Goal: Information Seeking & Learning: Find contact information

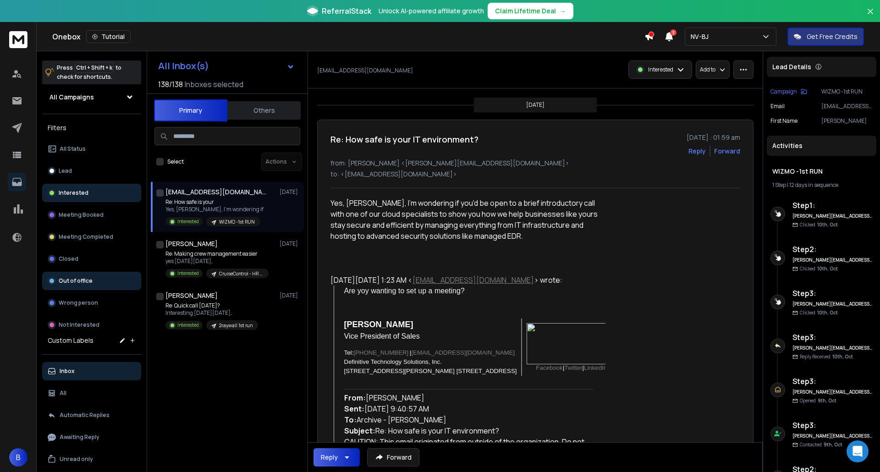
click at [78, 276] on button "Out of office" at bounding box center [91, 281] width 99 height 18
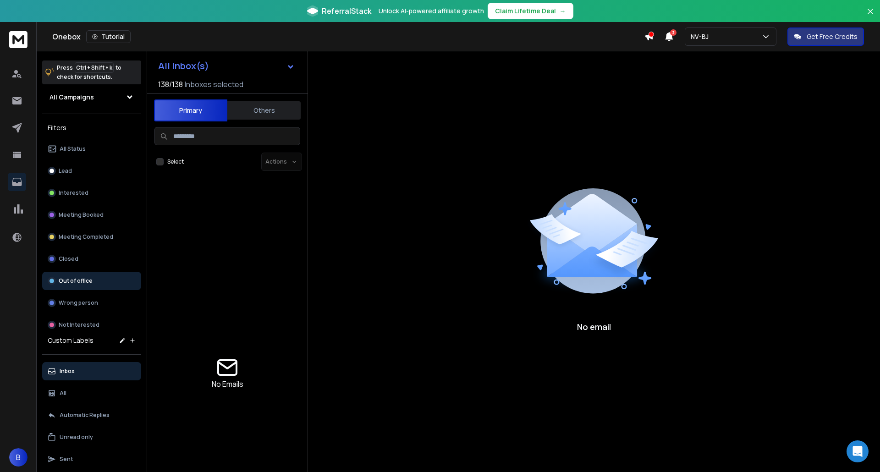
click at [259, 107] on button "Others" at bounding box center [263, 110] width 73 height 20
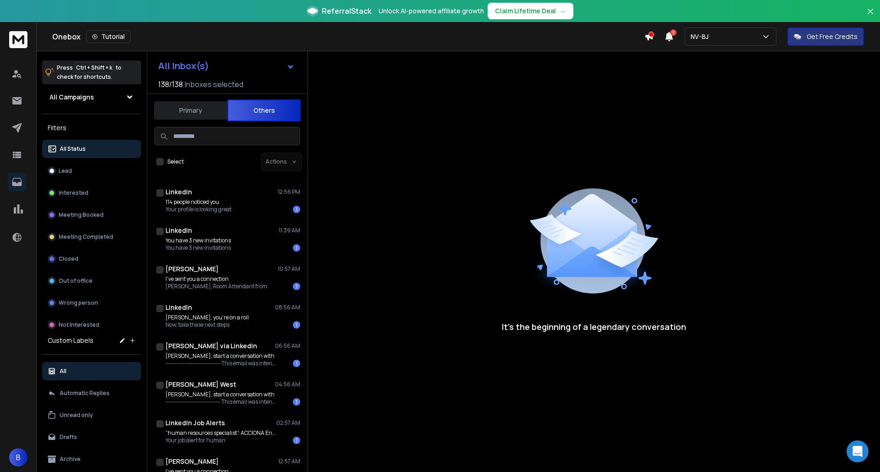
click at [189, 112] on button "Primary" at bounding box center [190, 110] width 73 height 20
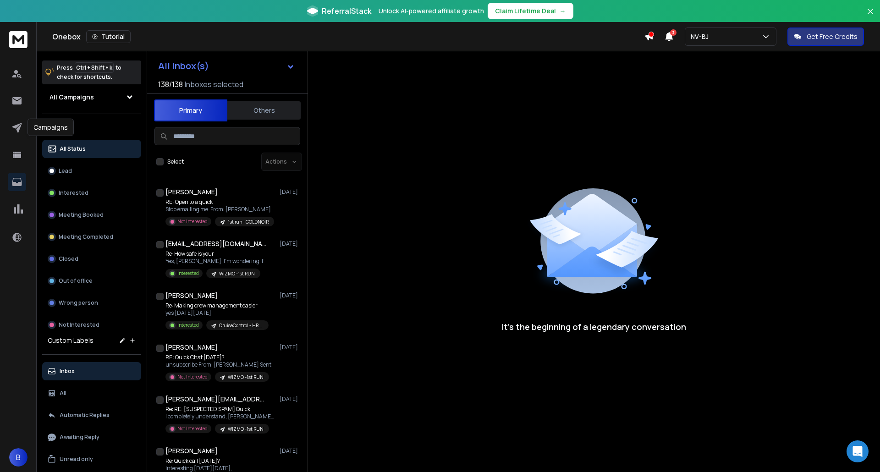
click at [14, 116] on div at bounding box center [18, 154] width 21 height 191
click at [18, 126] on icon at bounding box center [16, 127] width 11 height 11
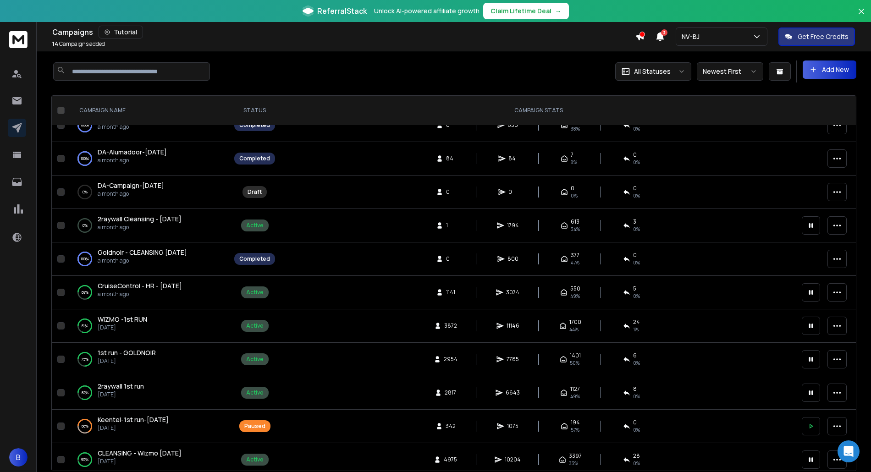
scroll to position [122, 0]
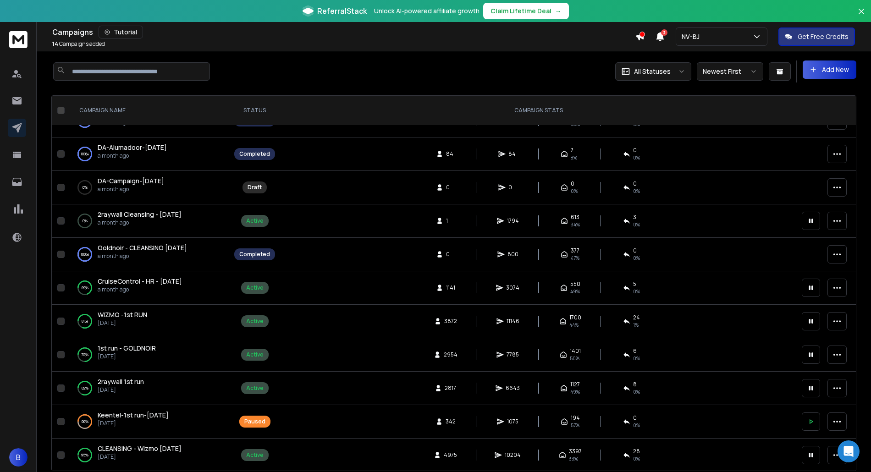
click at [442, 328] on div "3872 11146 1700 44 % 24 1 %" at bounding box center [538, 321] width 229 height 15
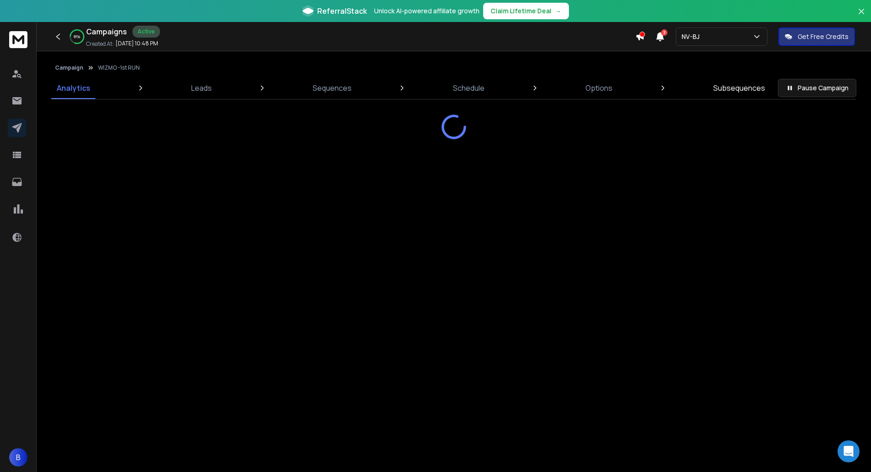
click at [737, 88] on p "Subsequences" at bounding box center [739, 88] width 52 height 11
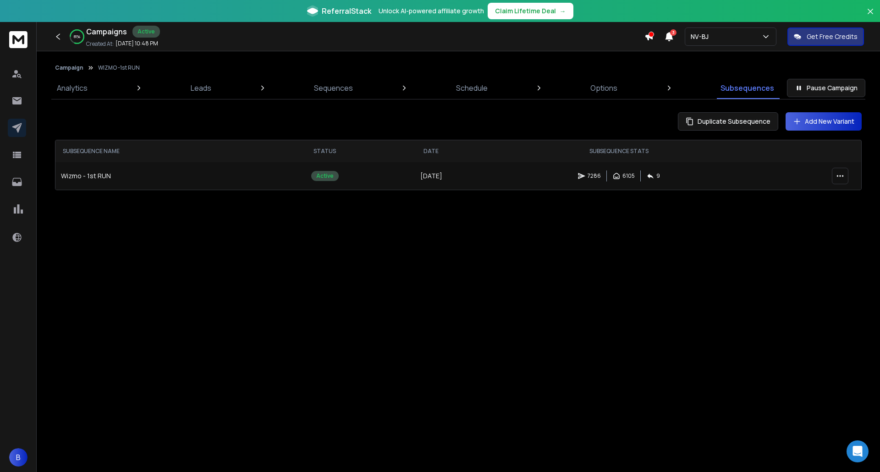
click at [480, 170] on td "[DATE]" at bounding box center [431, 176] width 98 height 28
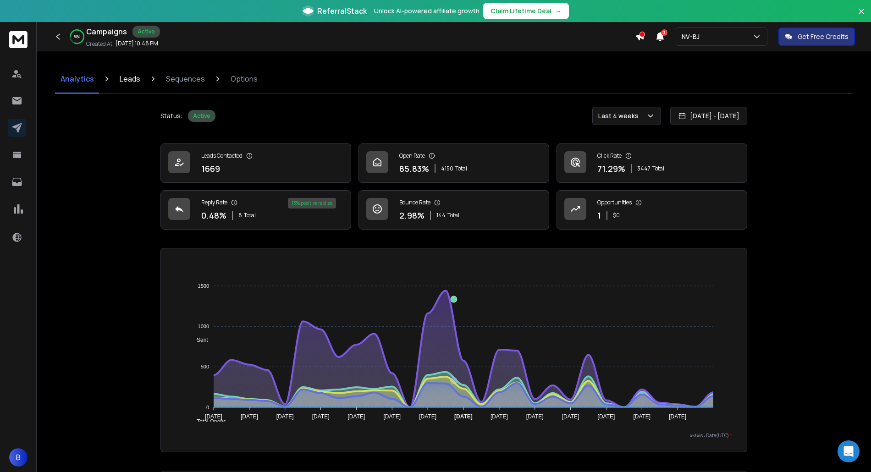
click at [125, 79] on p "Leads" at bounding box center [130, 78] width 21 height 11
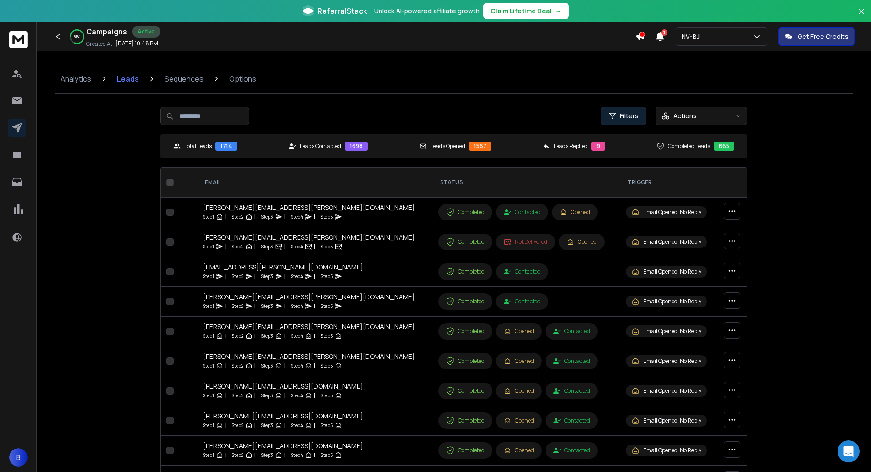
click at [635, 112] on span "Filters" at bounding box center [629, 115] width 19 height 9
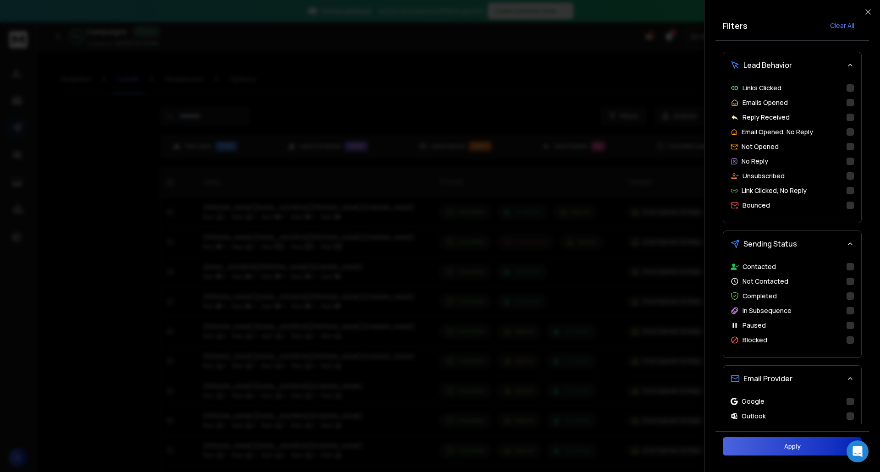
click at [847, 103] on button "Emails Opened" at bounding box center [850, 102] width 7 height 7
click at [847, 268] on button "Contacted" at bounding box center [850, 266] width 7 height 7
click at [785, 445] on button "Apply" at bounding box center [792, 446] width 139 height 18
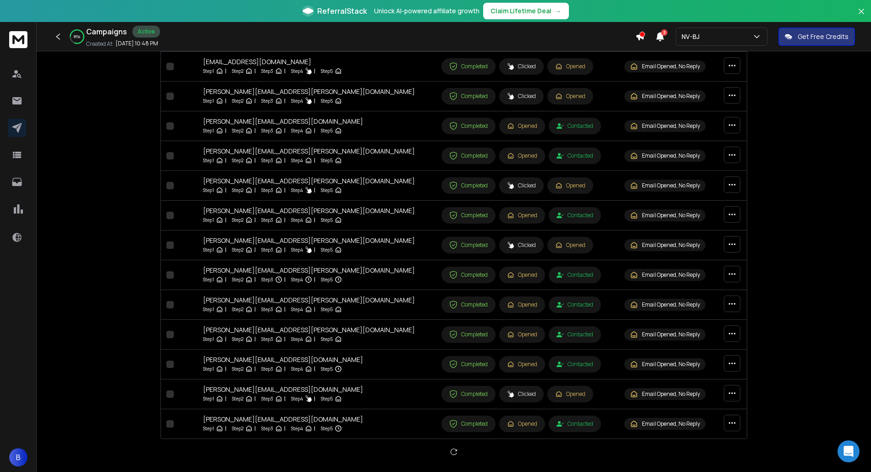
scroll to position [1134, 0]
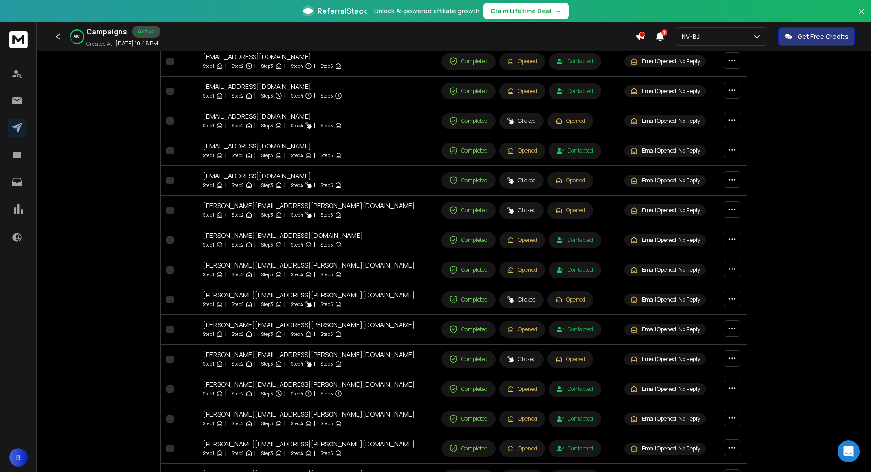
click at [573, 187] on div "Completed Clicked Opened" at bounding box center [526, 180] width 171 height 17
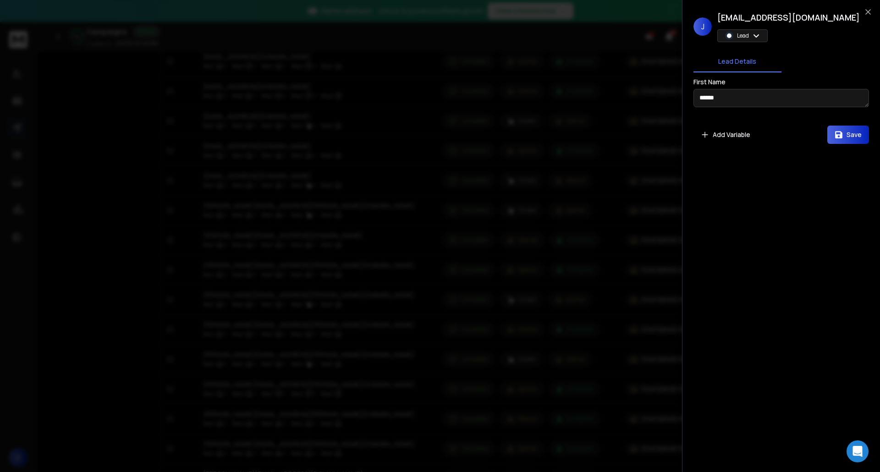
drag, startPoint x: 750, startPoint y: 101, endPoint x: 715, endPoint y: 87, distance: 37.0
click at [707, 90] on textarea "******" at bounding box center [781, 98] width 176 height 18
click at [809, 15] on h1 "[EMAIL_ADDRESS][DOMAIN_NAME]" at bounding box center [788, 17] width 143 height 13
click at [818, 15] on div "J [EMAIL_ADDRESS][DOMAIN_NAME] Lead" at bounding box center [781, 26] width 176 height 31
drag, startPoint x: 816, startPoint y: 15, endPoint x: 719, endPoint y: 15, distance: 97.2
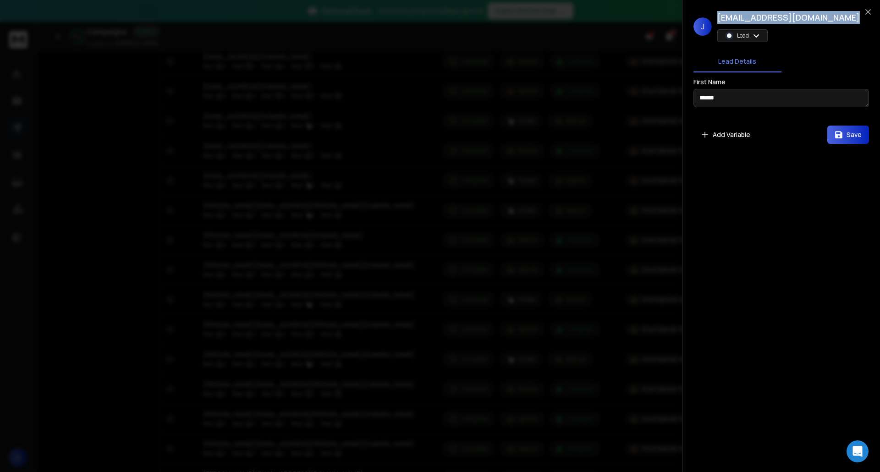
click at [719, 15] on div "J [EMAIL_ADDRESS][DOMAIN_NAME] Lead" at bounding box center [781, 26] width 176 height 31
click at [869, 9] on icon "button" at bounding box center [868, 11] width 9 height 9
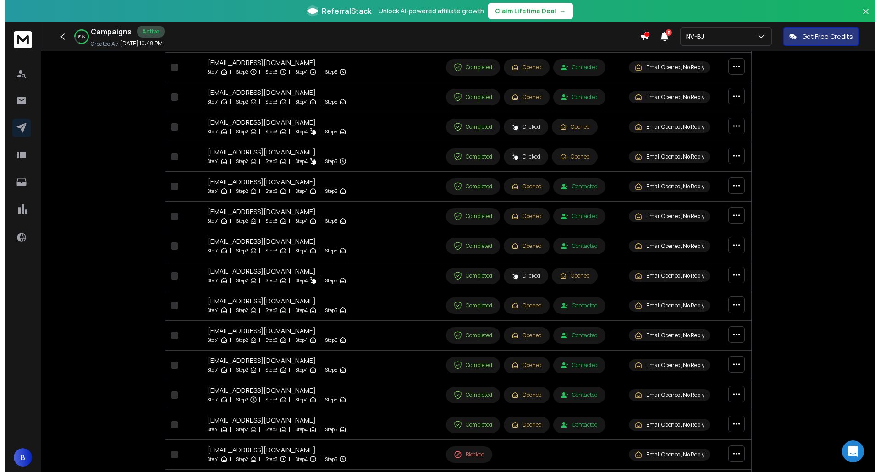
scroll to position [672, 0]
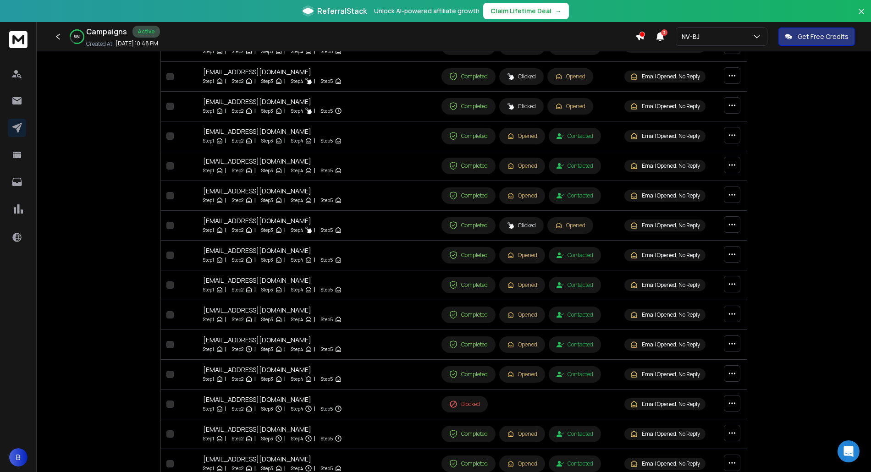
click at [619, 141] on td "Email Opened, No Reply" at bounding box center [668, 136] width 99 height 30
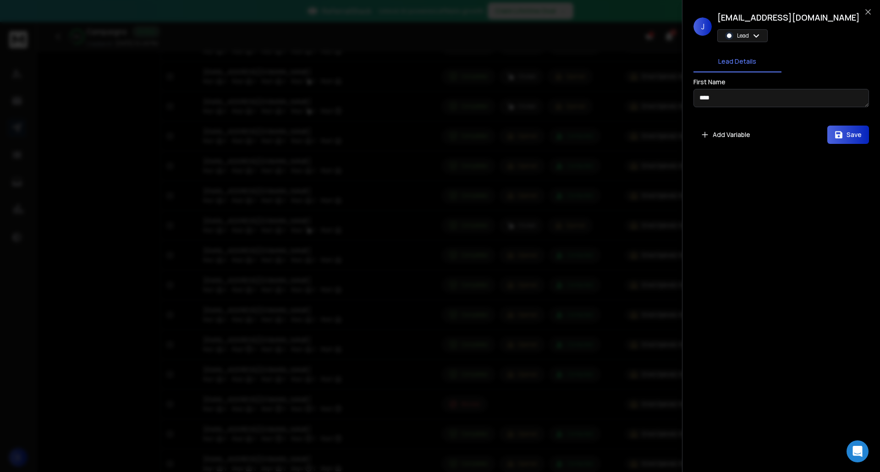
click at [774, 14] on h1 "[EMAIL_ADDRESS][DOMAIN_NAME]" at bounding box center [788, 17] width 143 height 13
copy h1 "[EMAIL_ADDRESS][DOMAIN_NAME]"
click at [865, 13] on icon "button" at bounding box center [868, 11] width 9 height 9
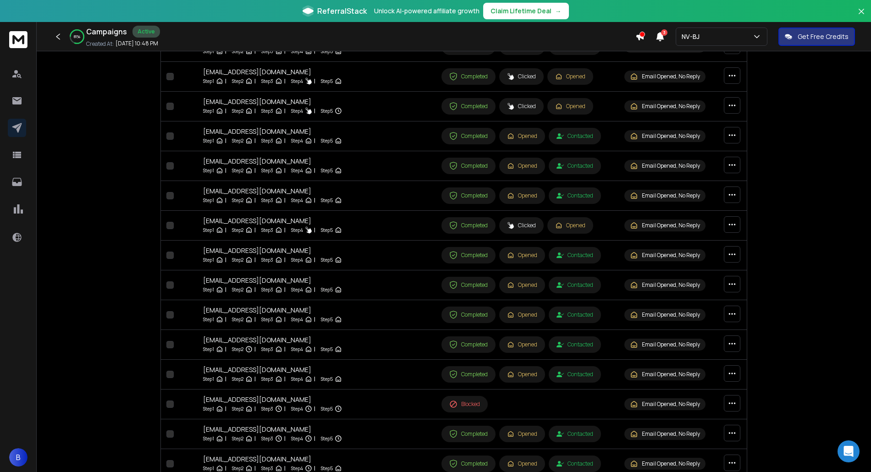
click at [638, 202] on div "Email Opened, No Reply" at bounding box center [664, 196] width 81 height 12
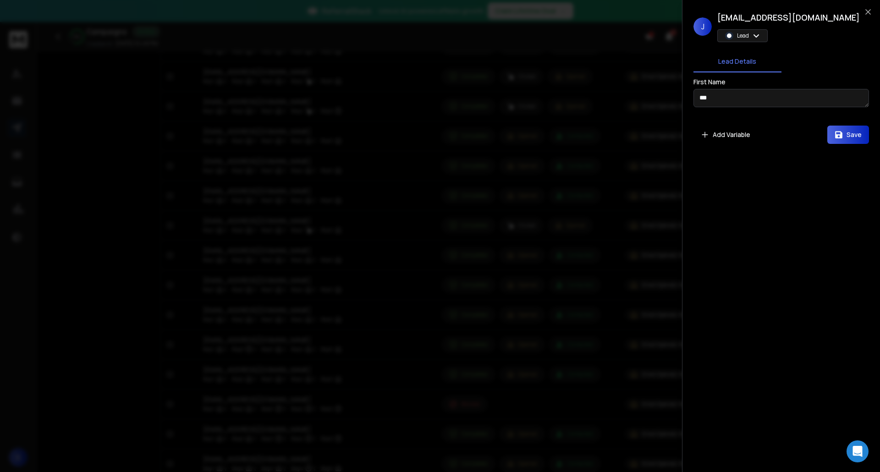
click at [781, 16] on h1 "[EMAIL_ADDRESS][DOMAIN_NAME]" at bounding box center [788, 17] width 143 height 13
copy h1 "[EMAIL_ADDRESS][DOMAIN_NAME]"
click at [867, 9] on icon "button" at bounding box center [868, 11] width 9 height 9
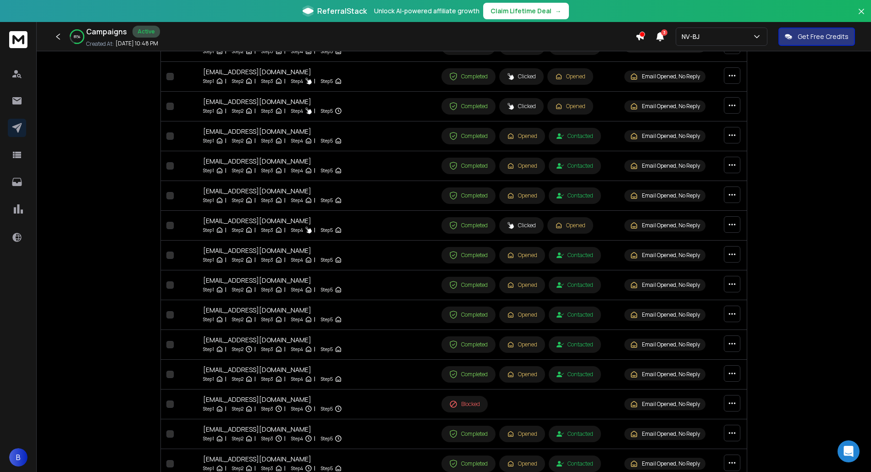
click at [646, 199] on p "Email Opened, No Reply" at bounding box center [671, 195] width 58 height 7
click at [651, 289] on p "Email Opened, No Reply" at bounding box center [671, 284] width 58 height 7
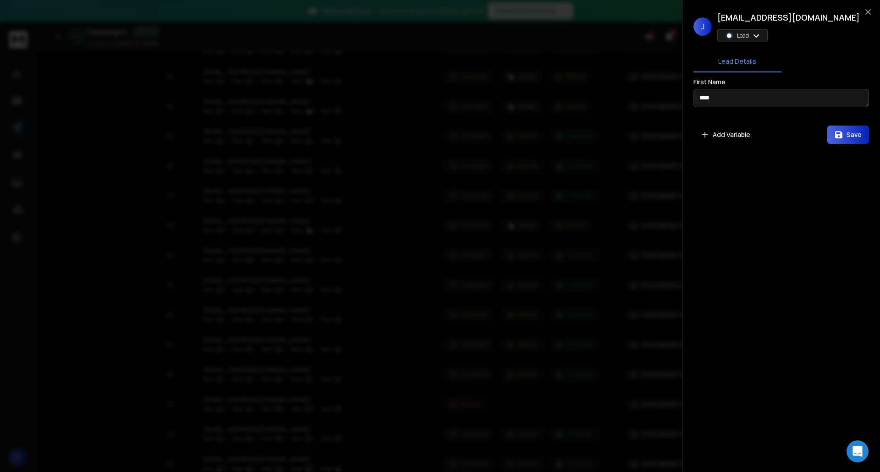
click at [780, 16] on h1 "[EMAIL_ADDRESS][DOMAIN_NAME]" at bounding box center [788, 17] width 143 height 13
copy h1 "[EMAIL_ADDRESS][DOMAIN_NAME]"
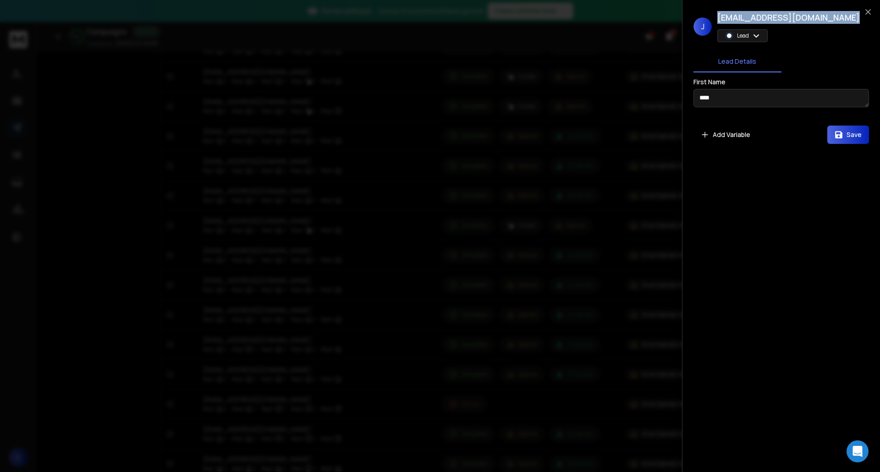
drag, startPoint x: 865, startPoint y: 10, endPoint x: 826, endPoint y: 51, distance: 57.4
click at [865, 10] on icon "button" at bounding box center [868, 11] width 9 height 9
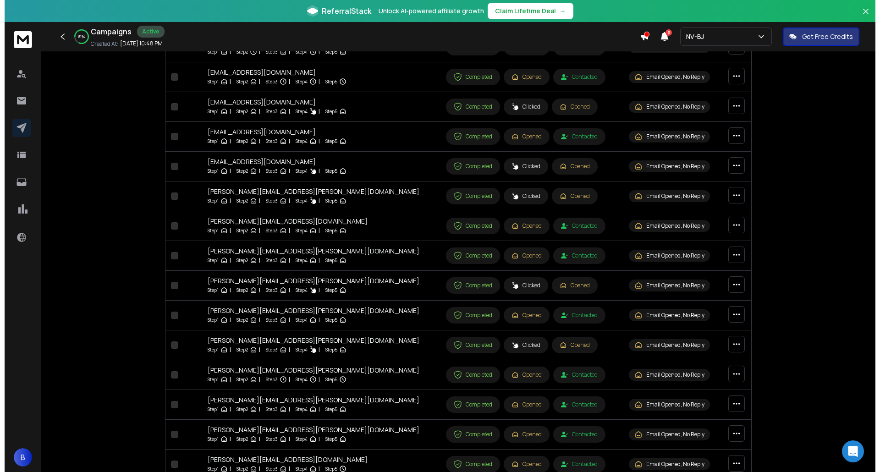
scroll to position [1161, 0]
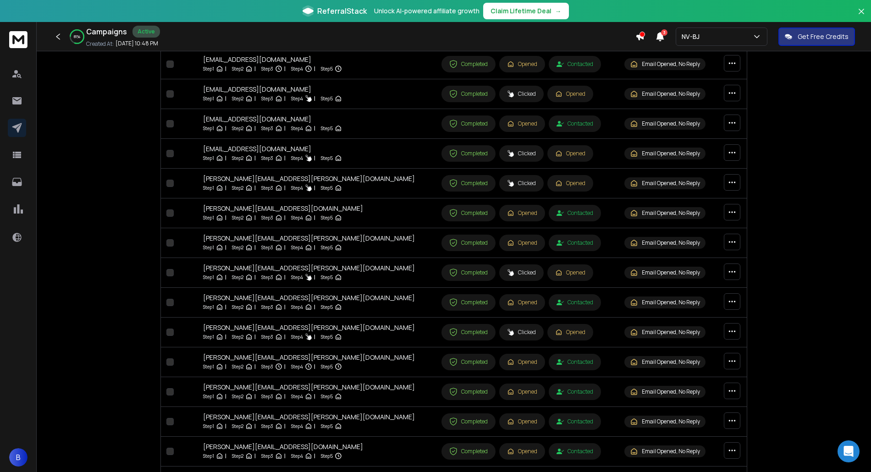
click at [587, 251] on div "Completed Opened Contacted" at bounding box center [526, 243] width 171 height 17
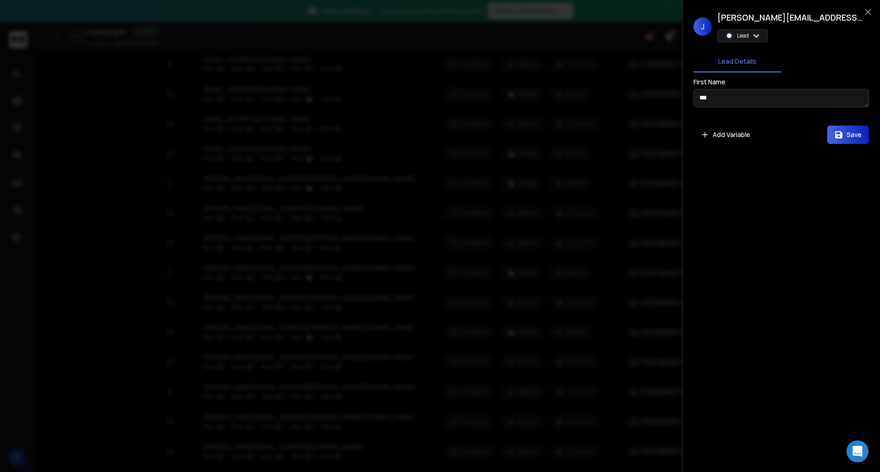
click at [767, 16] on h1 "[PERSON_NAME][EMAIL_ADDRESS][PERSON_NAME][DOMAIN_NAME]" at bounding box center [790, 17] width 147 height 13
copy h1 "[PERSON_NAME][EMAIL_ADDRESS][PERSON_NAME][DOMAIN_NAME]"
drag, startPoint x: 868, startPoint y: 10, endPoint x: 864, endPoint y: 17, distance: 8.4
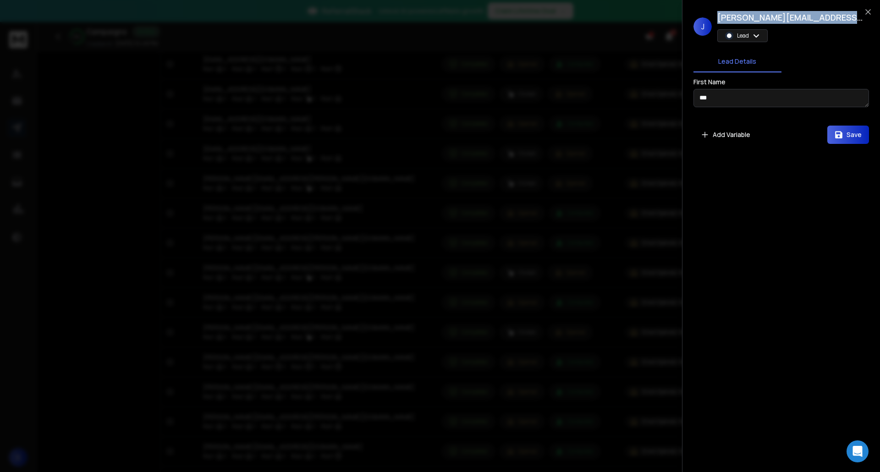
click at [868, 9] on icon "button" at bounding box center [868, 11] width 9 height 9
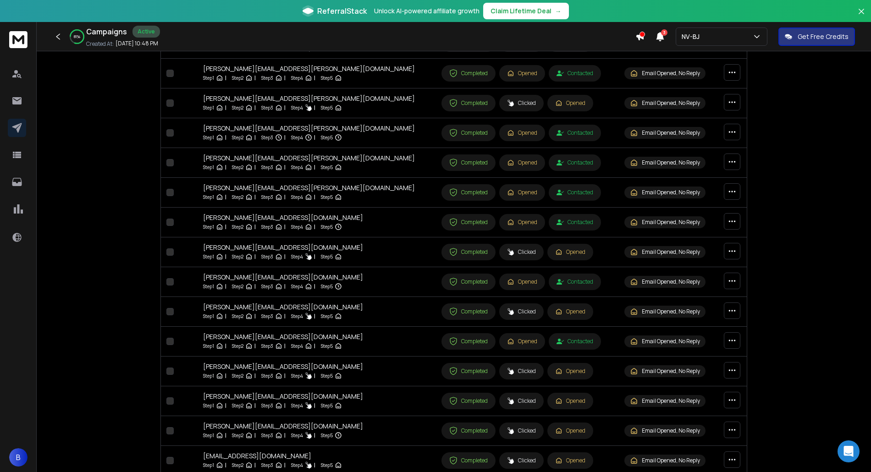
scroll to position [1650, 0]
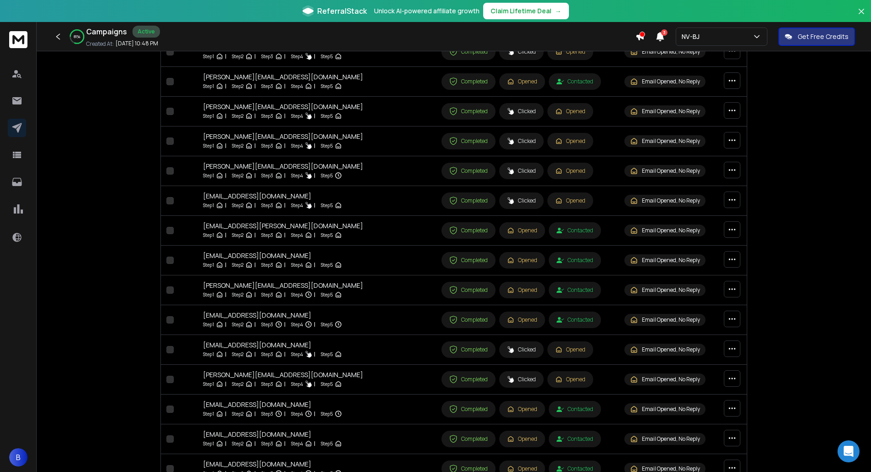
click at [619, 365] on td "Email Opened, No Reply" at bounding box center [668, 350] width 99 height 30
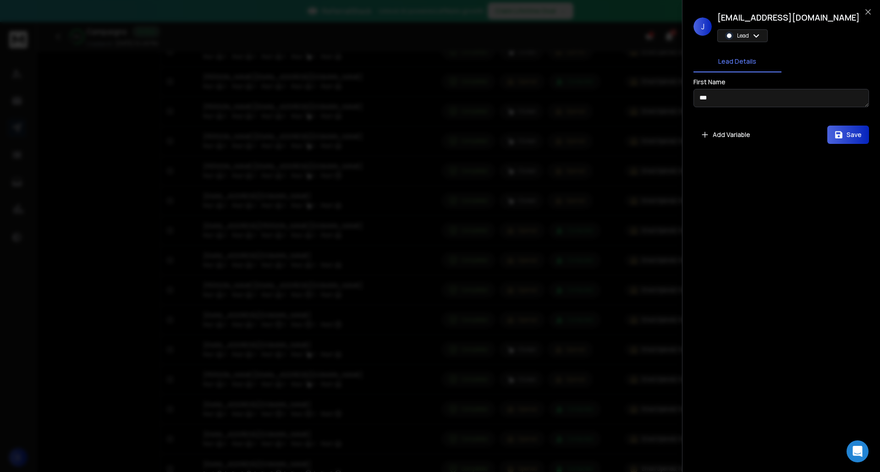
click at [776, 19] on h1 "[EMAIL_ADDRESS][DOMAIN_NAME]" at bounding box center [788, 17] width 143 height 13
copy h1 "[EMAIL_ADDRESS][DOMAIN_NAME]"
drag, startPoint x: 870, startPoint y: 7, endPoint x: 852, endPoint y: 59, distance: 54.5
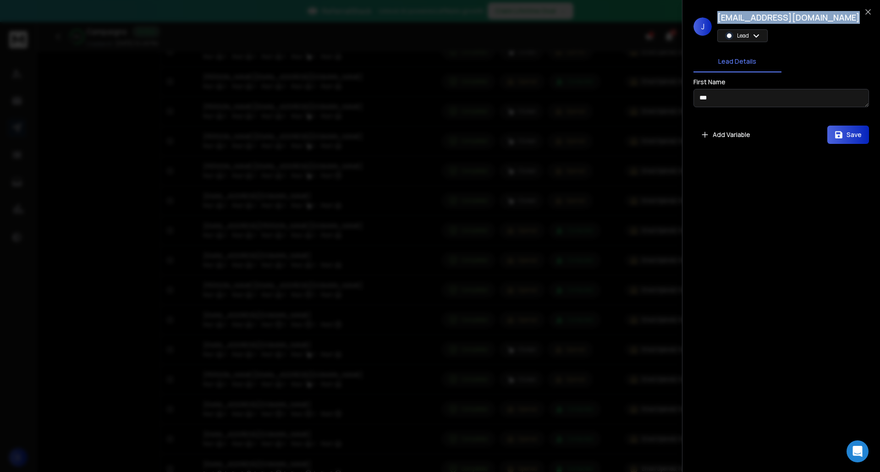
click at [870, 7] on icon "button" at bounding box center [868, 11] width 9 height 9
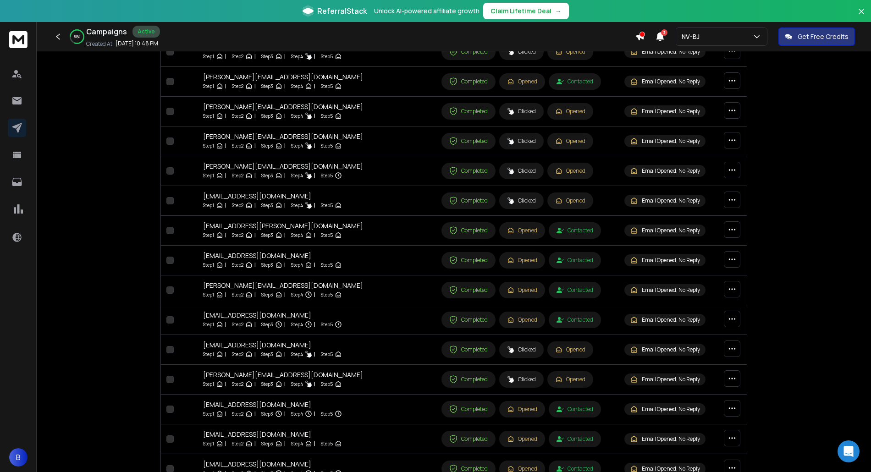
click at [589, 269] on div "Completed Opened Contacted" at bounding box center [526, 260] width 171 height 17
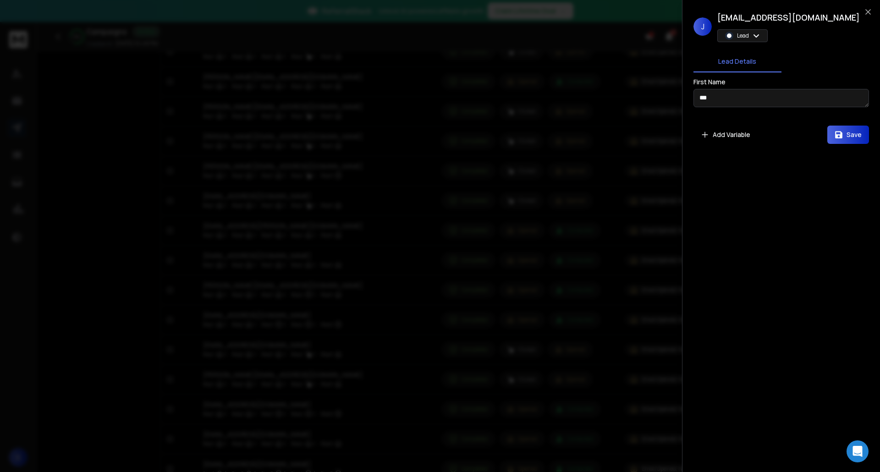
click at [774, 18] on h1 "[EMAIL_ADDRESS][DOMAIN_NAME]" at bounding box center [788, 17] width 143 height 13
copy h1 "[EMAIL_ADDRESS][DOMAIN_NAME]"
click at [866, 11] on icon "button" at bounding box center [868, 11] width 9 height 9
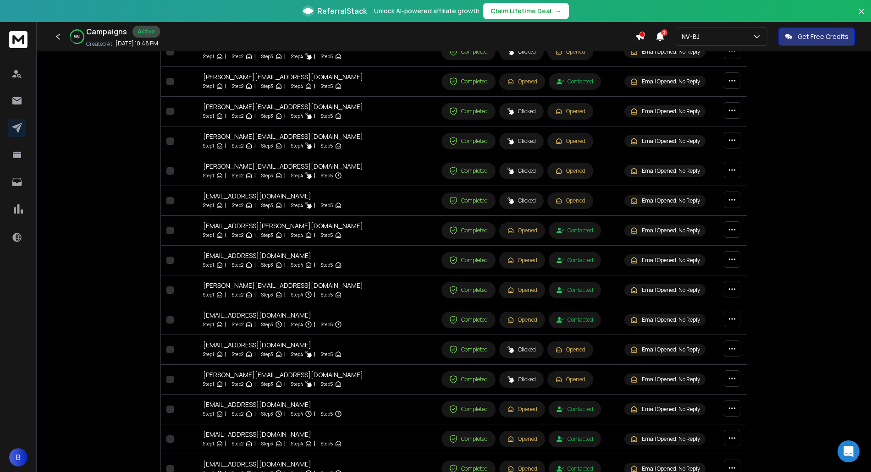
click at [624, 326] on div "Email Opened, No Reply" at bounding box center [664, 320] width 81 height 12
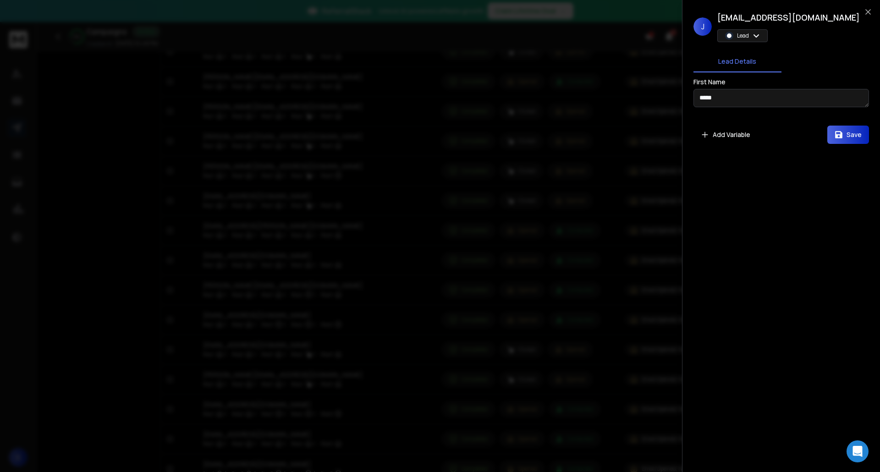
click at [782, 13] on h1 "[EMAIL_ADDRESS][DOMAIN_NAME]" at bounding box center [788, 17] width 143 height 13
click at [781, 13] on h1 "[EMAIL_ADDRESS][DOMAIN_NAME]" at bounding box center [788, 17] width 143 height 13
copy h1 "[EMAIL_ADDRESS][DOMAIN_NAME]"
click at [868, 10] on icon "button" at bounding box center [868, 11] width 9 height 9
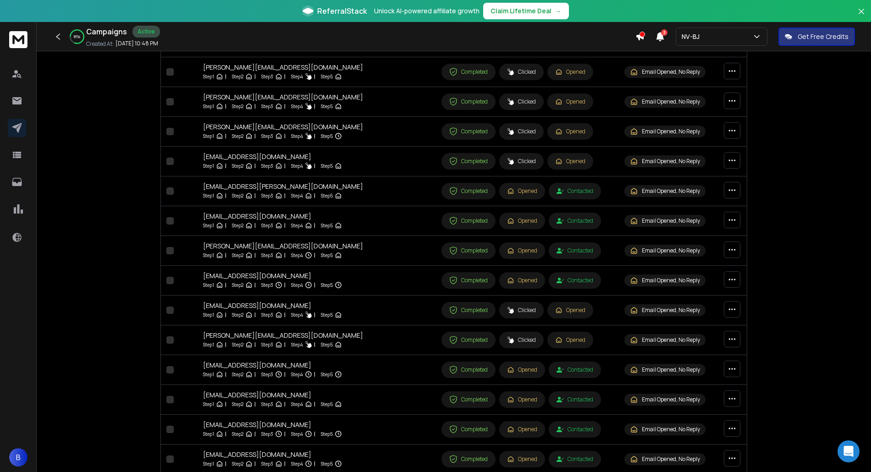
scroll to position [1711, 0]
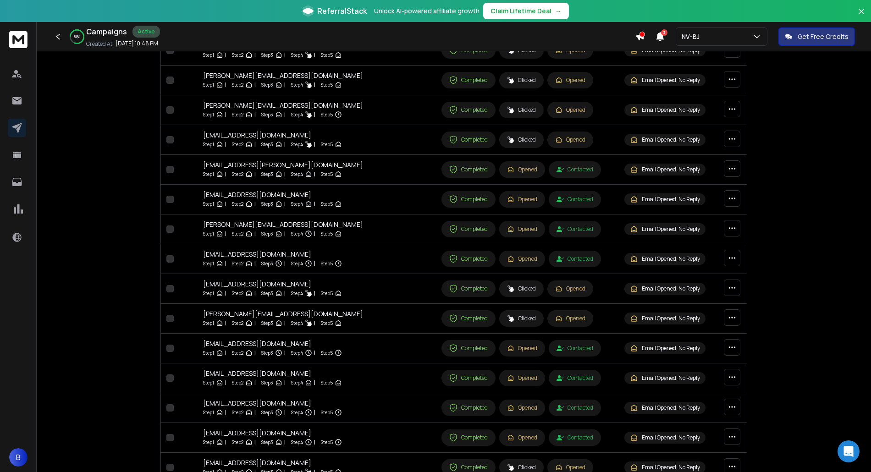
click at [581, 357] on div "Completed Opened Contacted" at bounding box center [526, 348] width 171 height 17
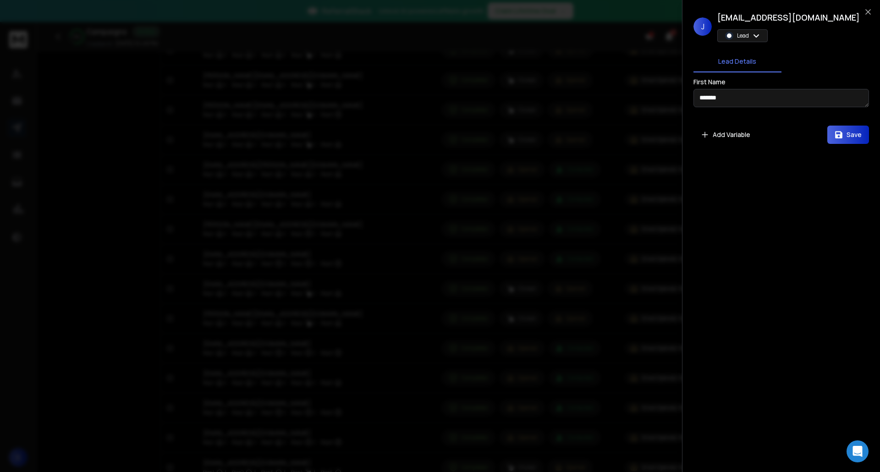
click at [739, 20] on h1 "[EMAIL_ADDRESS][DOMAIN_NAME]" at bounding box center [788, 17] width 143 height 13
click at [739, 19] on h1 "[EMAIL_ADDRESS][DOMAIN_NAME]" at bounding box center [788, 17] width 143 height 13
copy h1 "[EMAIL_ADDRESS][DOMAIN_NAME]"
click at [866, 10] on icon "button" at bounding box center [868, 11] width 9 height 9
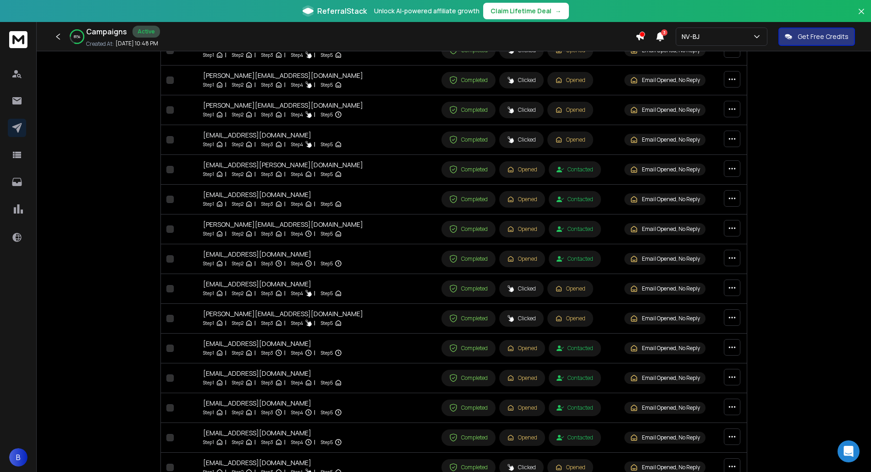
click at [580, 386] on div "Completed Opened Contacted" at bounding box center [526, 378] width 171 height 17
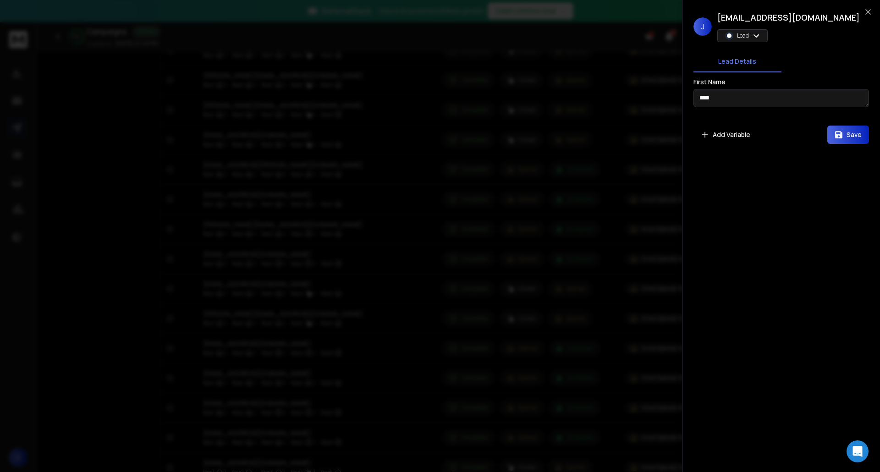
click at [780, 15] on h1 "[EMAIL_ADDRESS][DOMAIN_NAME]" at bounding box center [788, 17] width 143 height 13
copy h1 "[EMAIL_ADDRESS][DOMAIN_NAME]"
drag, startPoint x: 865, startPoint y: 8, endPoint x: 862, endPoint y: 19, distance: 11.9
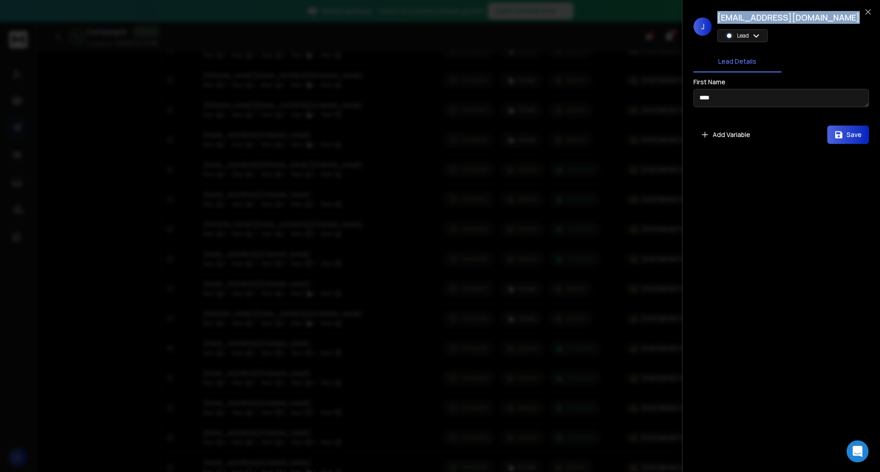
click at [865, 8] on icon "button" at bounding box center [868, 11] width 9 height 9
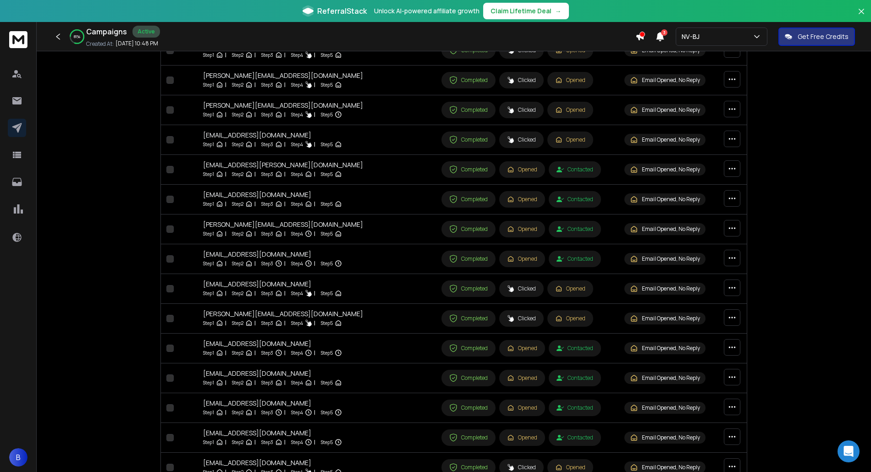
scroll to position [1772, 0]
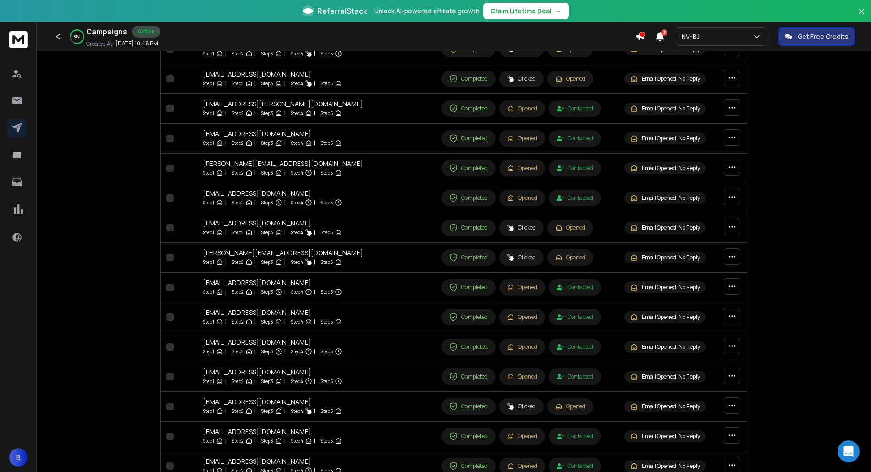
click at [580, 355] on div "Completed Opened Contacted" at bounding box center [526, 347] width 171 height 17
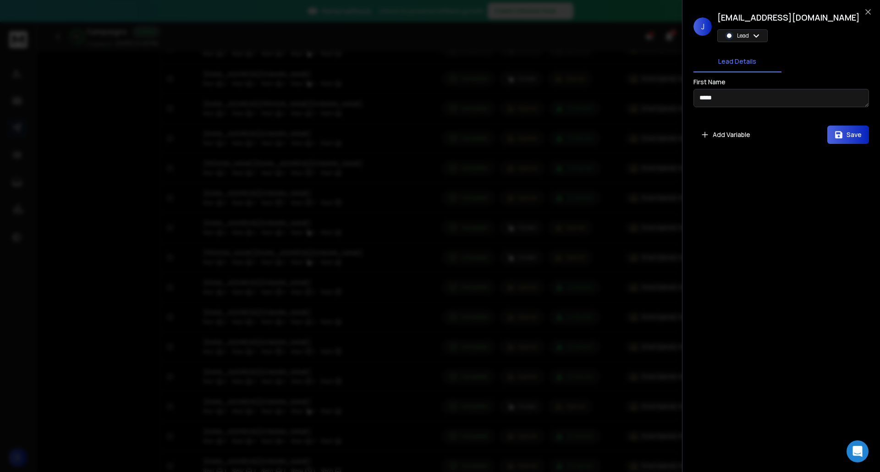
click at [780, 19] on h1 "[EMAIL_ADDRESS][DOMAIN_NAME]" at bounding box center [788, 17] width 143 height 13
copy h1 "[EMAIL_ADDRESS][DOMAIN_NAME]"
click at [868, 12] on icon "button" at bounding box center [868, 12] width 5 height 5
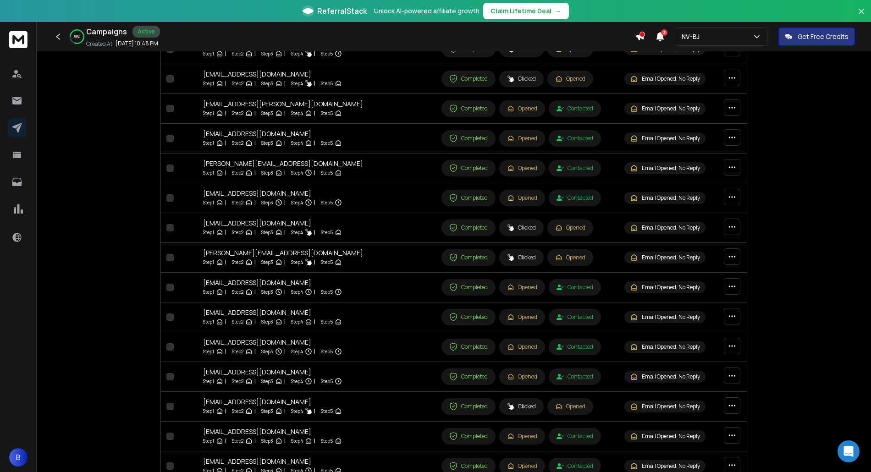
click at [593, 415] on div "Completed Clicked Opened" at bounding box center [526, 406] width 171 height 17
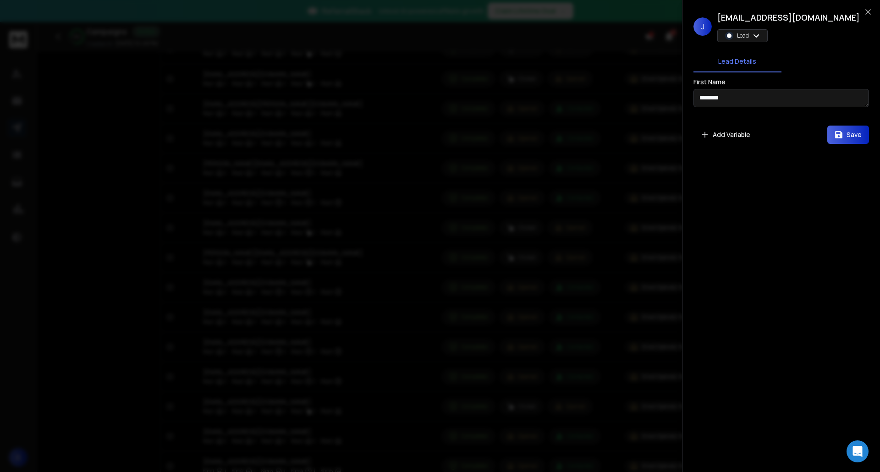
click at [756, 17] on h1 "[EMAIL_ADDRESS][DOMAIN_NAME]" at bounding box center [788, 17] width 143 height 13
click at [864, 11] on icon "button" at bounding box center [868, 11] width 9 height 9
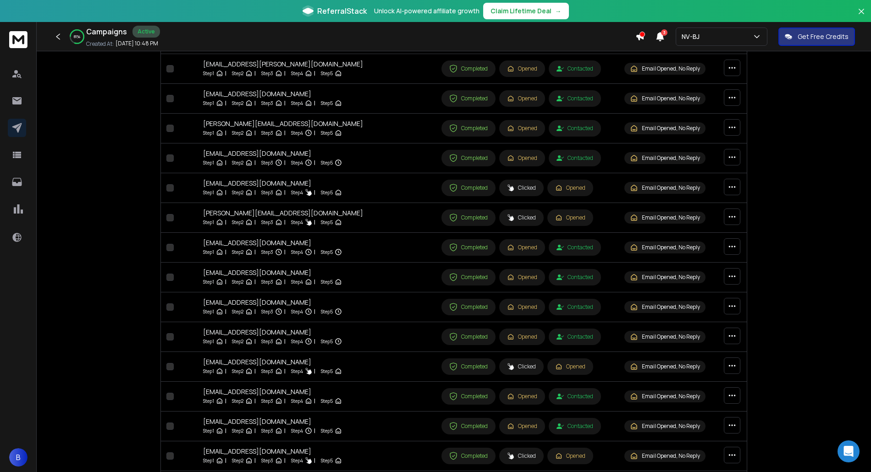
scroll to position [1833, 0]
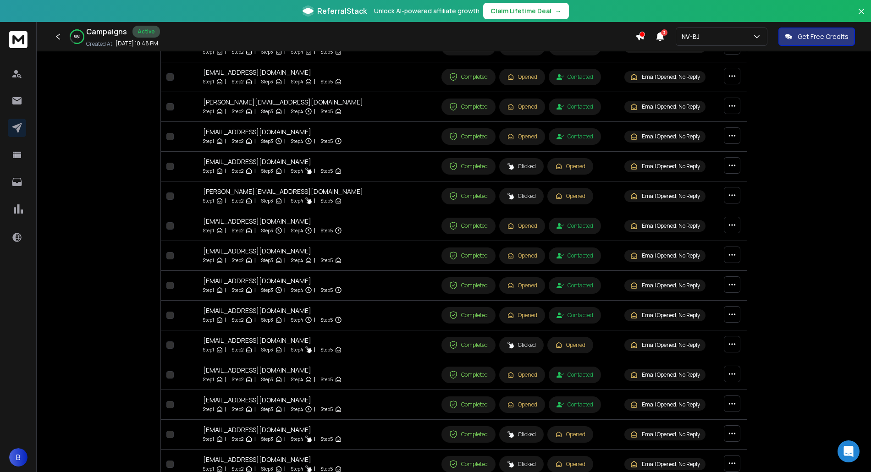
click at [581, 380] on div "Completed Opened Contacted" at bounding box center [526, 375] width 171 height 17
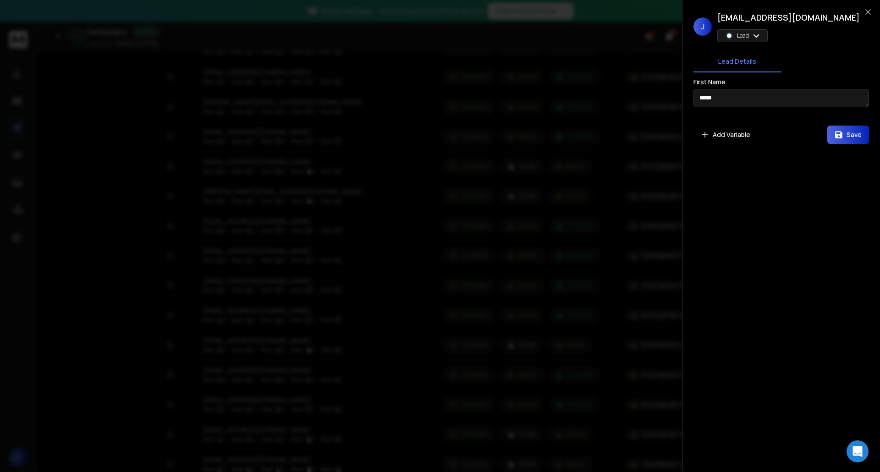
click at [756, 16] on h1 "[EMAIL_ADDRESS][DOMAIN_NAME]" at bounding box center [788, 17] width 143 height 13
click at [867, 10] on icon "button" at bounding box center [868, 11] width 9 height 9
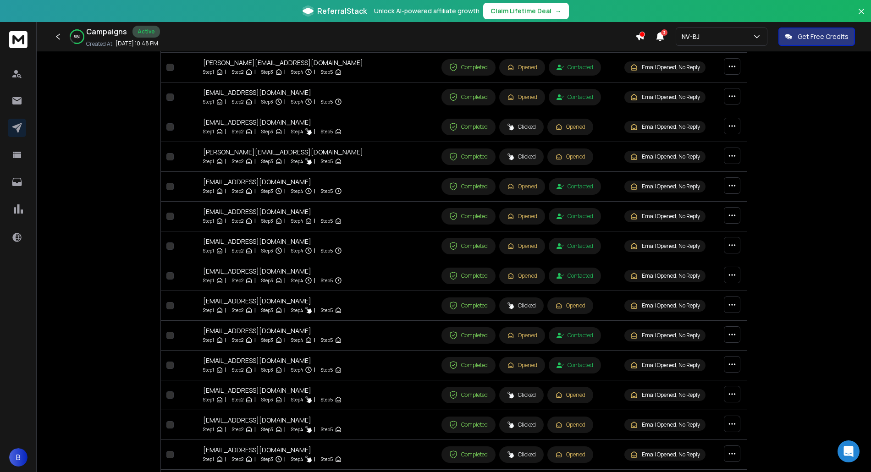
scroll to position [1894, 0]
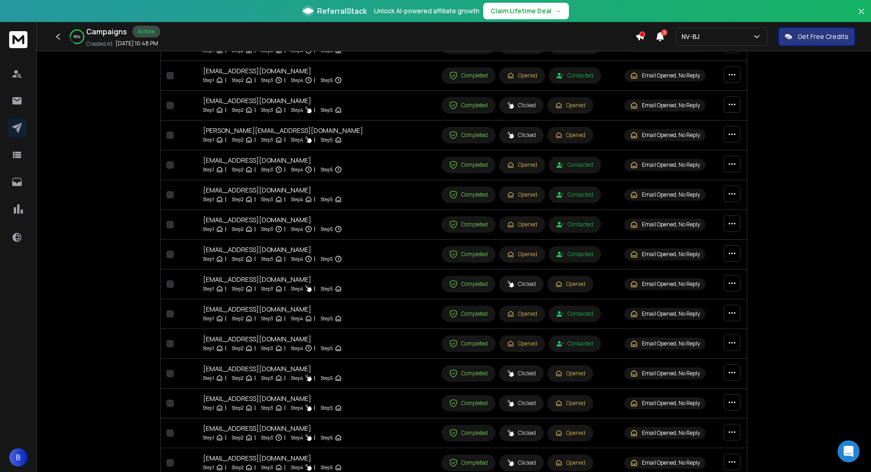
click at [569, 412] on div "Completed Clicked Opened" at bounding box center [526, 403] width 171 height 17
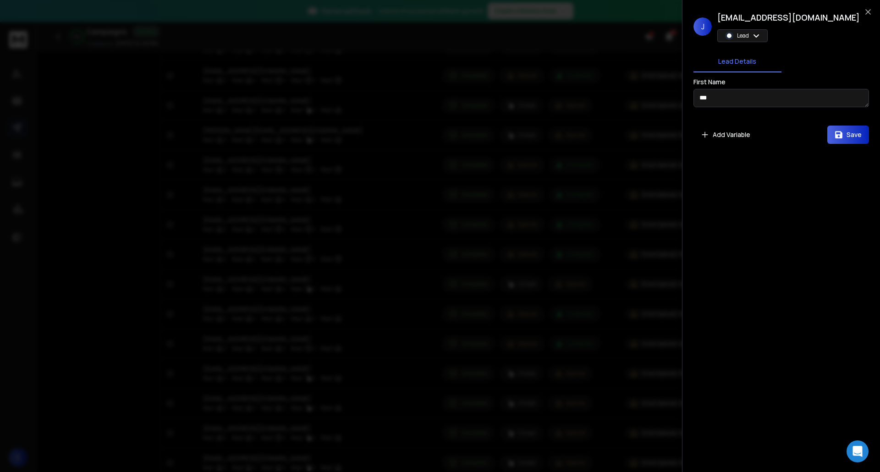
click at [790, 13] on h1 "[EMAIL_ADDRESS][DOMAIN_NAME]" at bounding box center [788, 17] width 143 height 13
click at [866, 8] on icon "button" at bounding box center [868, 11] width 9 height 9
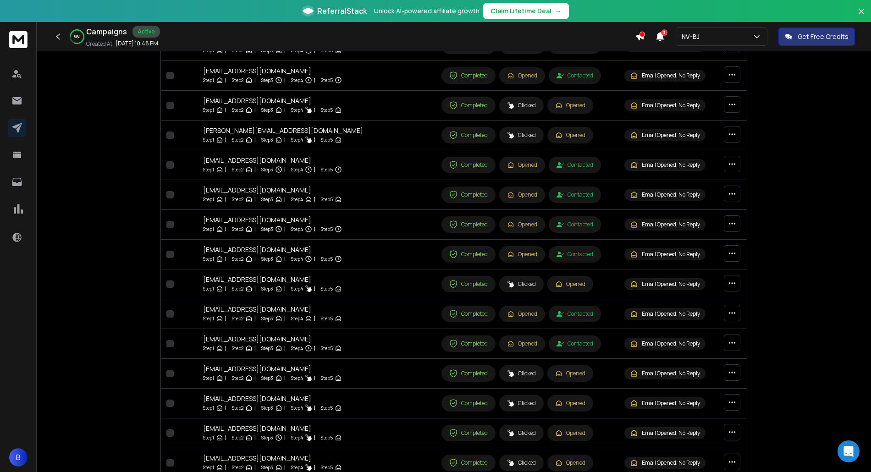
click at [577, 408] on div "Completed Clicked Opened" at bounding box center [526, 403] width 171 height 17
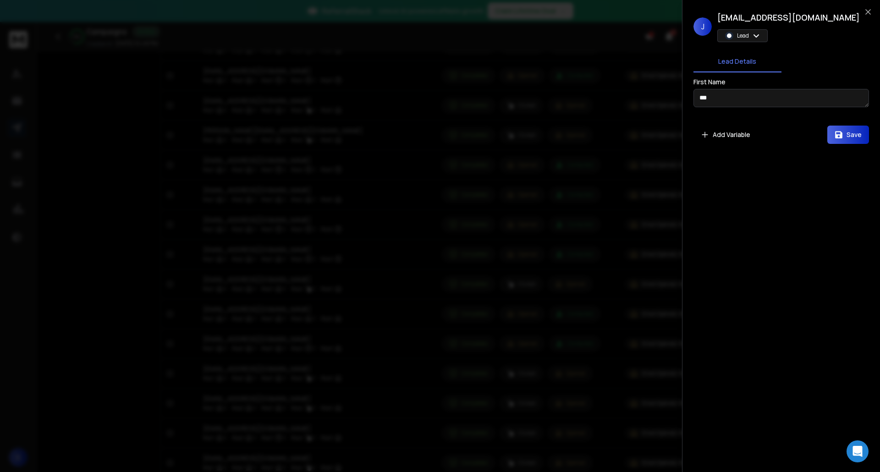
click at [754, 13] on h1 "[EMAIL_ADDRESS][DOMAIN_NAME]" at bounding box center [788, 17] width 143 height 13
click at [865, 8] on icon "button" at bounding box center [868, 11] width 9 height 9
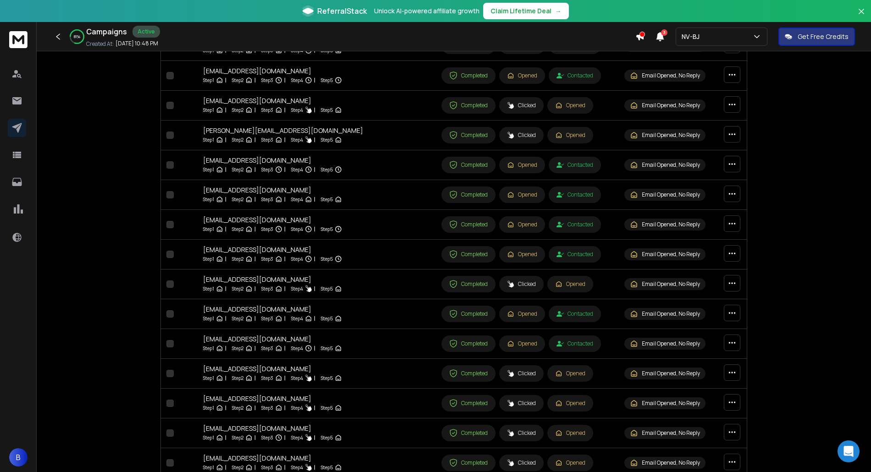
click at [584, 441] on div "Completed Clicked Opened" at bounding box center [526, 433] width 171 height 17
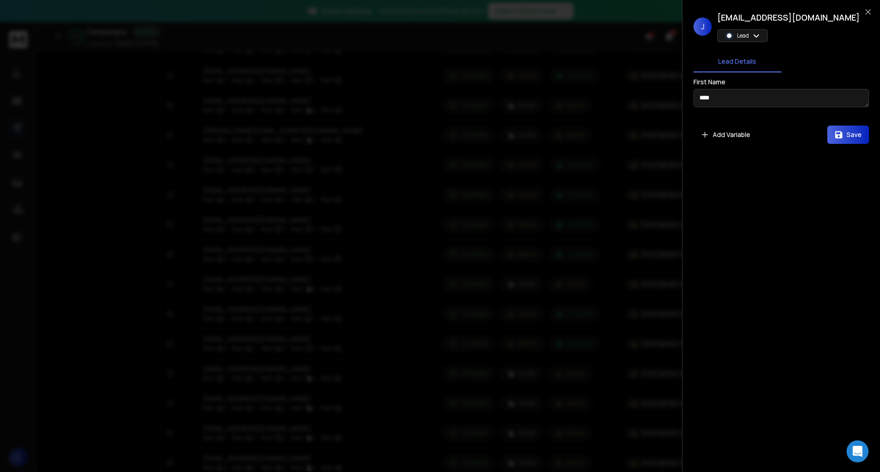
click at [782, 19] on h1 "[EMAIL_ADDRESS][DOMAIN_NAME]" at bounding box center [788, 17] width 143 height 13
click at [868, 12] on icon "button" at bounding box center [868, 12] width 5 height 5
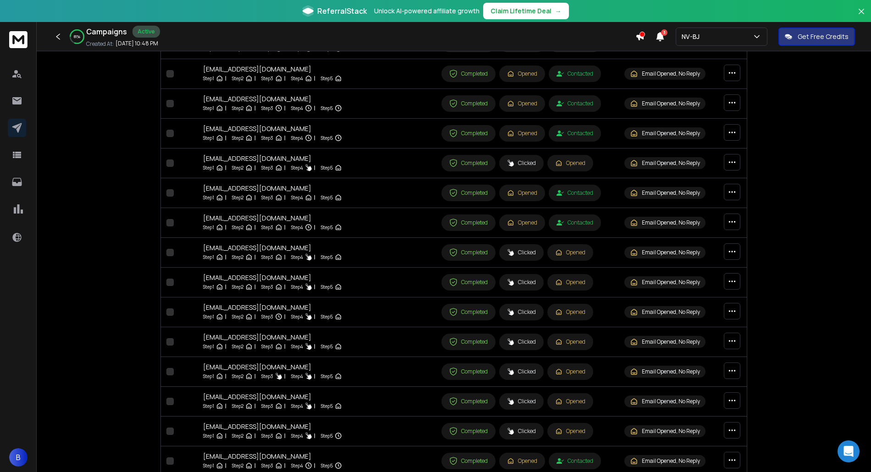
scroll to position [2017, 0]
click at [569, 349] on div "Completed Clicked Opened" at bounding box center [526, 340] width 171 height 17
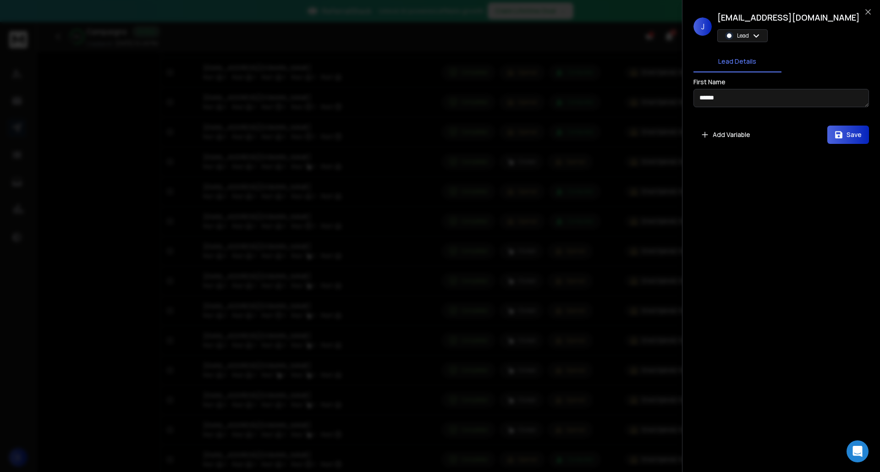
click at [747, 15] on h1 "[EMAIL_ADDRESS][DOMAIN_NAME]" at bounding box center [788, 17] width 143 height 13
drag, startPoint x: 868, startPoint y: 12, endPoint x: 875, endPoint y: 23, distance: 12.7
click at [873, 12] on div "Multi Select Table Sheet J [EMAIL_ADDRESS][DOMAIN_NAME] Lead Lead Details First…" at bounding box center [781, 236] width 198 height 472
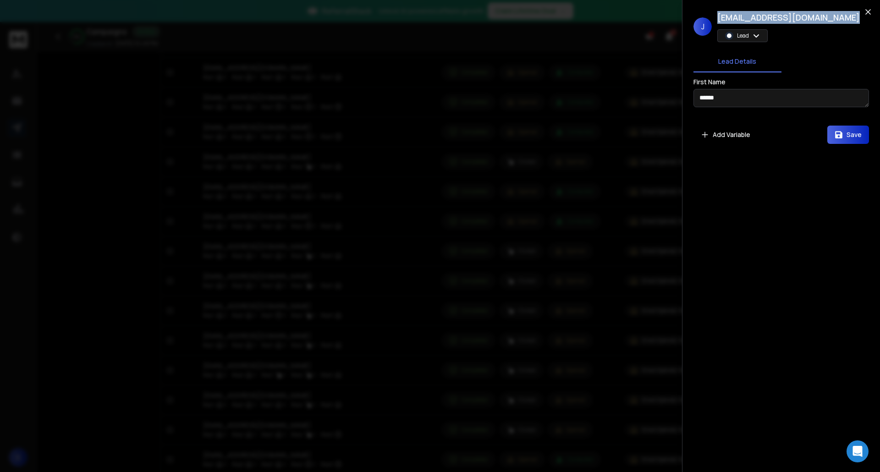
click at [868, 13] on icon "button" at bounding box center [868, 11] width 9 height 9
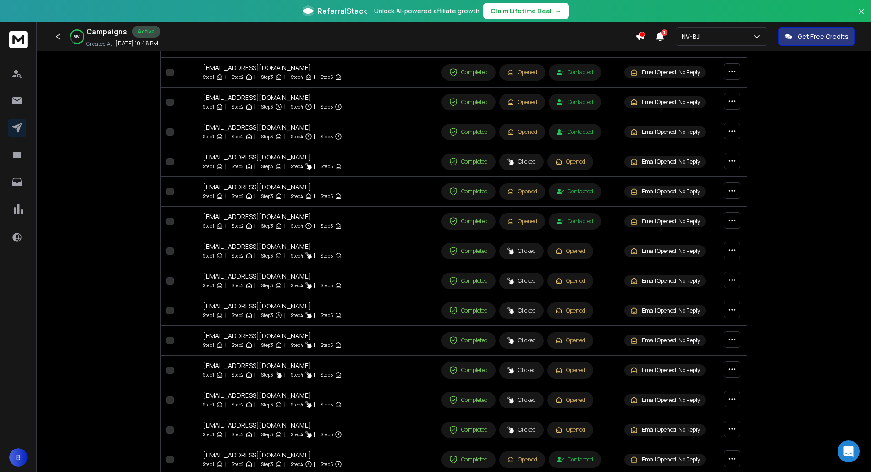
click at [598, 438] on td "Completed Clicked Opened" at bounding box center [527, 430] width 182 height 30
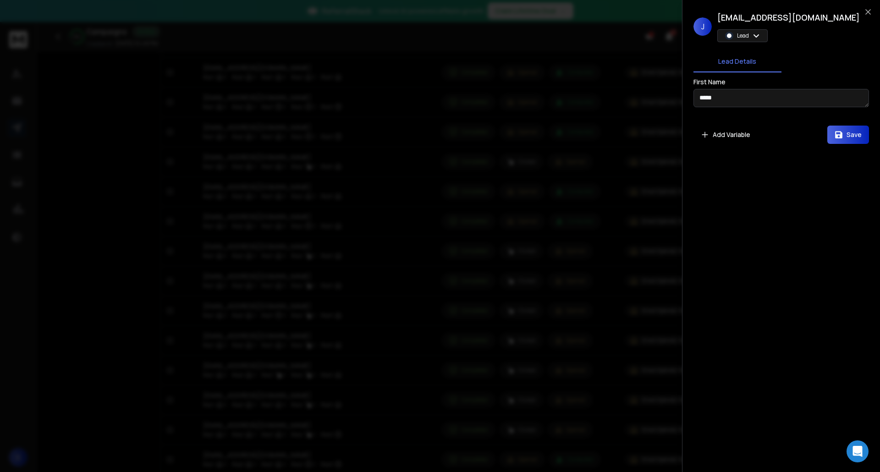
click at [787, 11] on h1 "[EMAIL_ADDRESS][DOMAIN_NAME]" at bounding box center [788, 17] width 143 height 13
click at [785, 17] on h1 "[EMAIL_ADDRESS][DOMAIN_NAME]" at bounding box center [788, 17] width 143 height 13
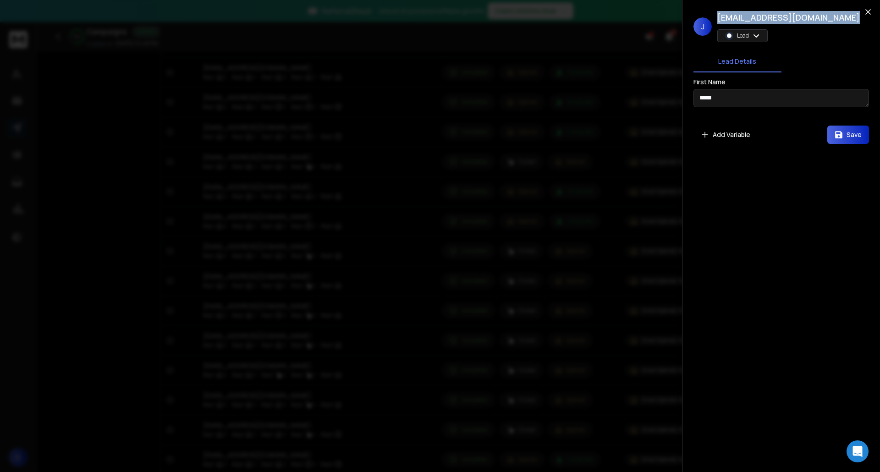
click at [871, 15] on icon "button" at bounding box center [868, 11] width 9 height 9
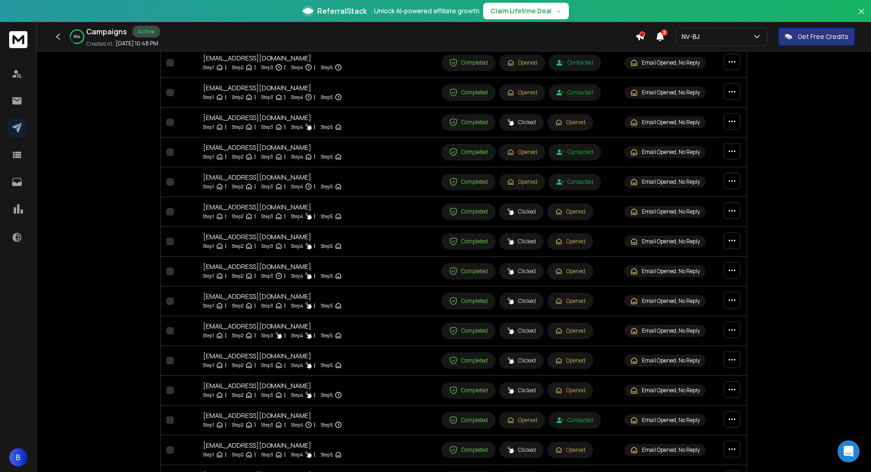
scroll to position [2078, 0]
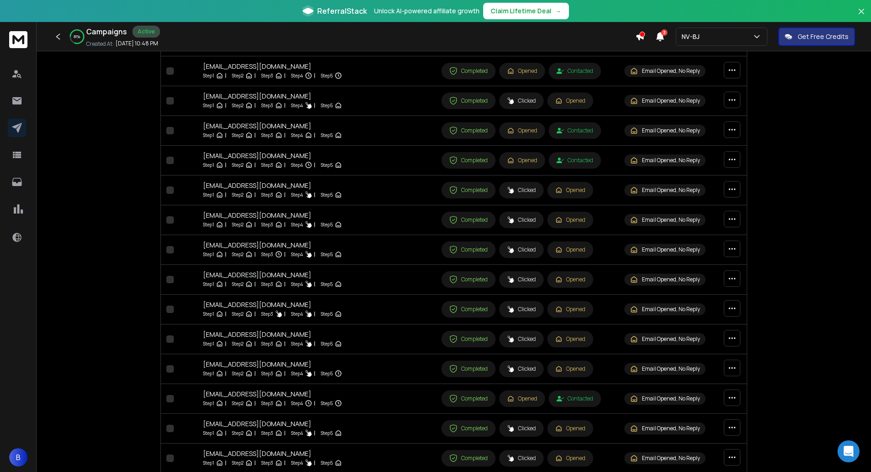
click at [569, 400] on td "Completed Opened Contacted" at bounding box center [527, 399] width 182 height 30
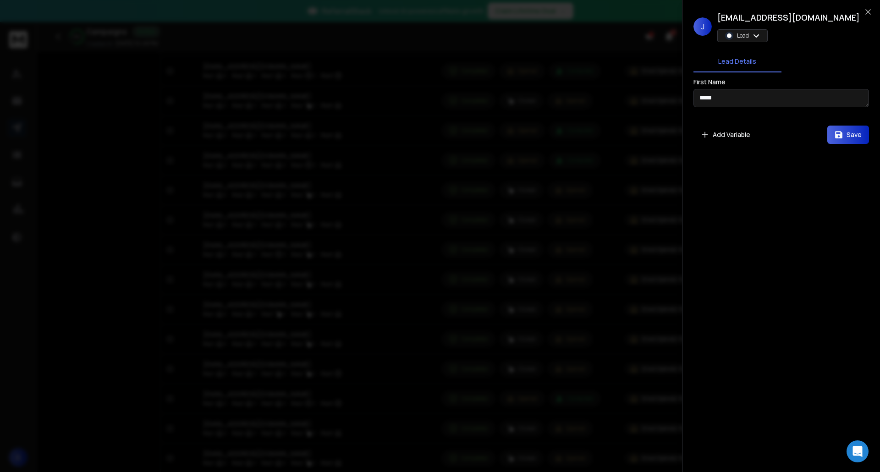
click at [766, 8] on div "Multi Select Table Sheet [PERSON_NAME] [PERSON_NAME][EMAIL_ADDRESS][DOMAIN_NAME…" at bounding box center [781, 236] width 198 height 472
click at [767, 9] on div "Multi Select Table Sheet [PERSON_NAME] [PERSON_NAME][EMAIL_ADDRESS][DOMAIN_NAME…" at bounding box center [781, 236] width 198 height 472
click at [767, 11] on h1 "[EMAIL_ADDRESS][DOMAIN_NAME]" at bounding box center [788, 17] width 143 height 13
click at [767, 12] on h1 "[EMAIL_ADDRESS][DOMAIN_NAME]" at bounding box center [788, 17] width 143 height 13
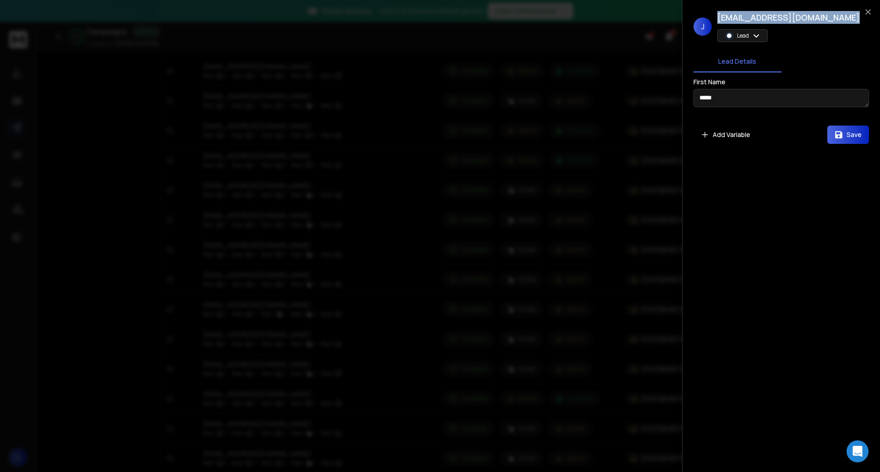
click at [869, 13] on icon "button" at bounding box center [868, 12] width 5 height 5
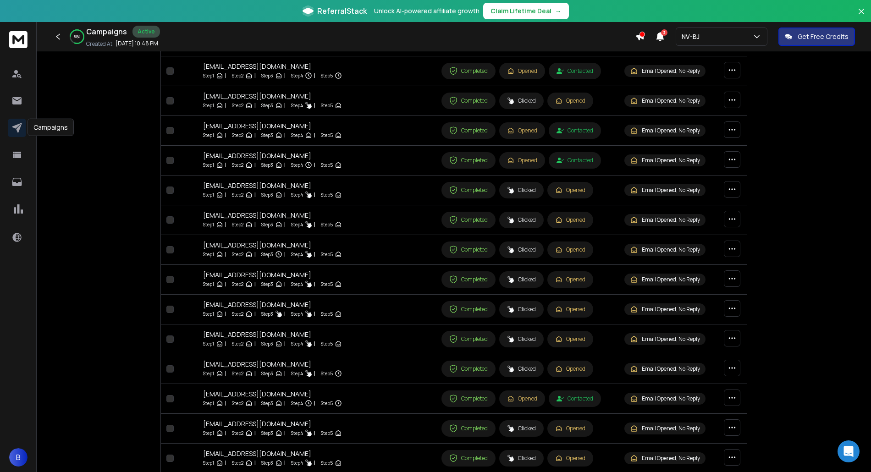
click at [16, 125] on icon at bounding box center [17, 128] width 10 height 10
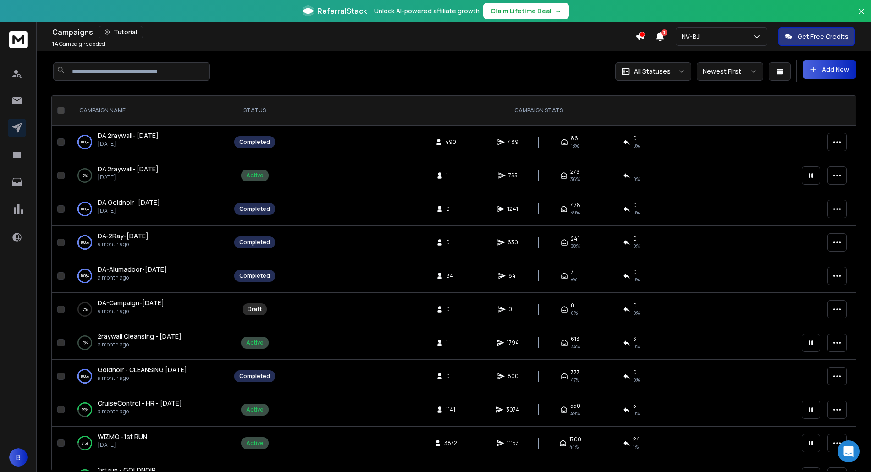
click at [443, 146] on div "490 489 86 18 % 0 0 %" at bounding box center [538, 142] width 229 height 15
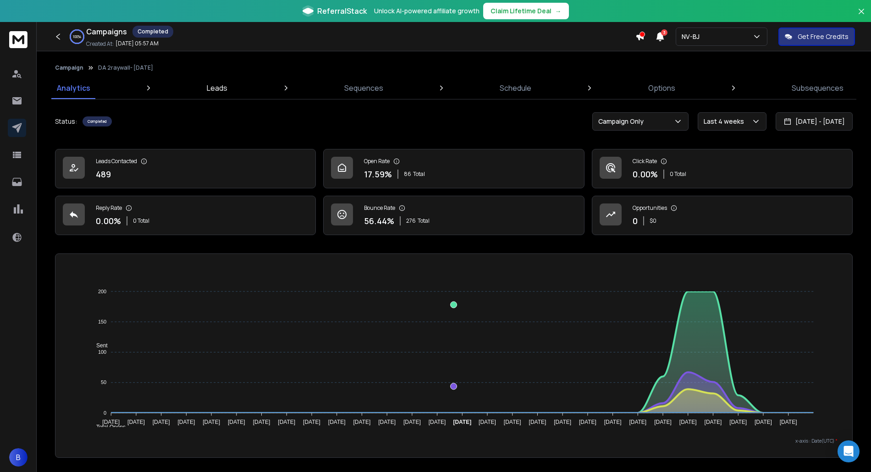
click at [226, 92] on p "Leads" at bounding box center [217, 88] width 21 height 11
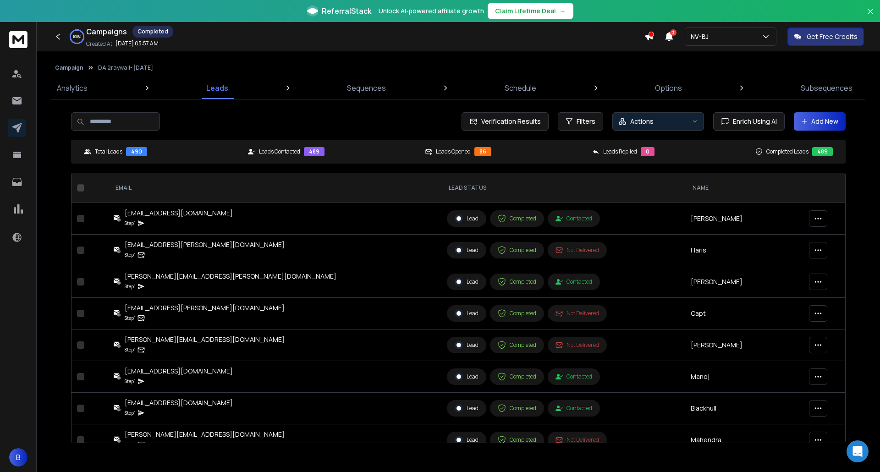
click at [636, 120] on p "Actions" at bounding box center [641, 121] width 23 height 9
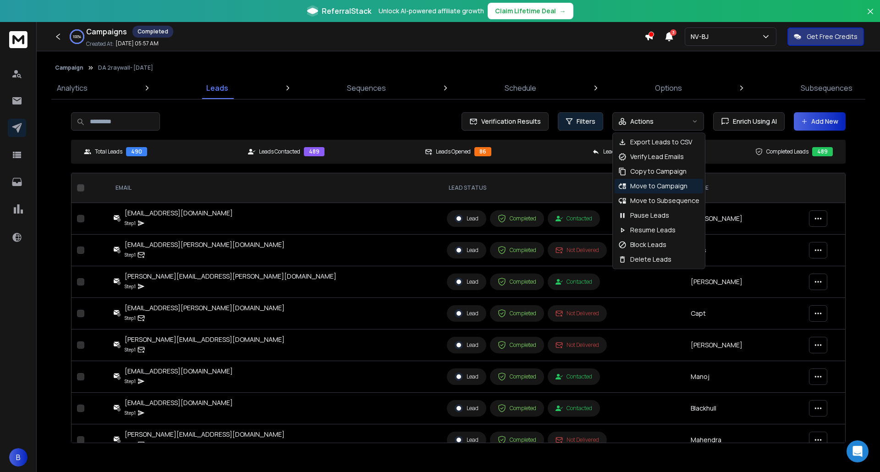
click at [566, 117] on button "Filters" at bounding box center [580, 121] width 45 height 18
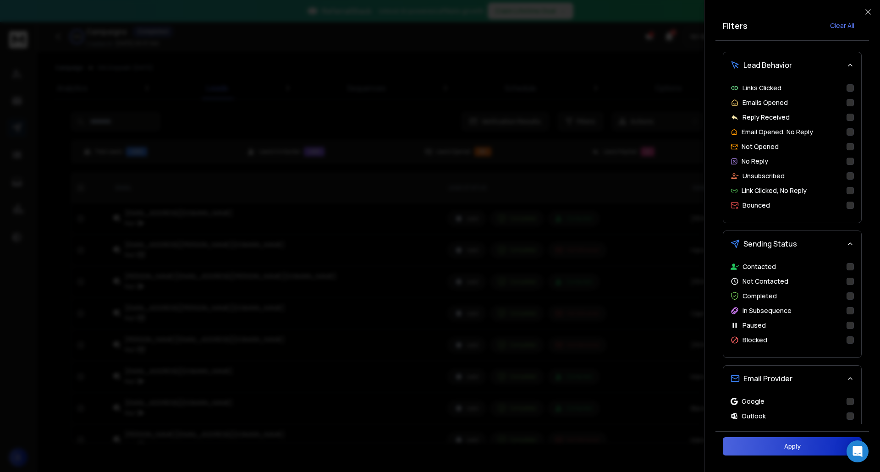
click at [847, 99] on button "Emails Opened" at bounding box center [850, 102] width 7 height 7
click at [847, 270] on button "Contacted" at bounding box center [850, 266] width 7 height 7
click at [789, 448] on button "Apply" at bounding box center [792, 446] width 139 height 18
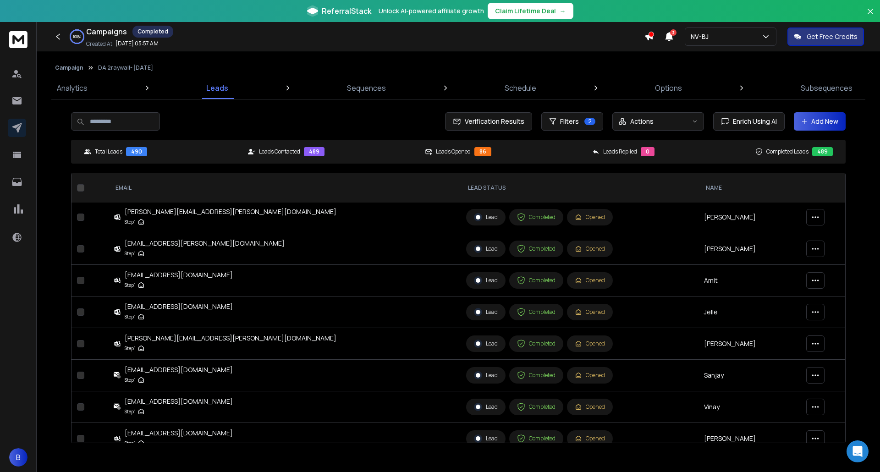
scroll to position [244, 0]
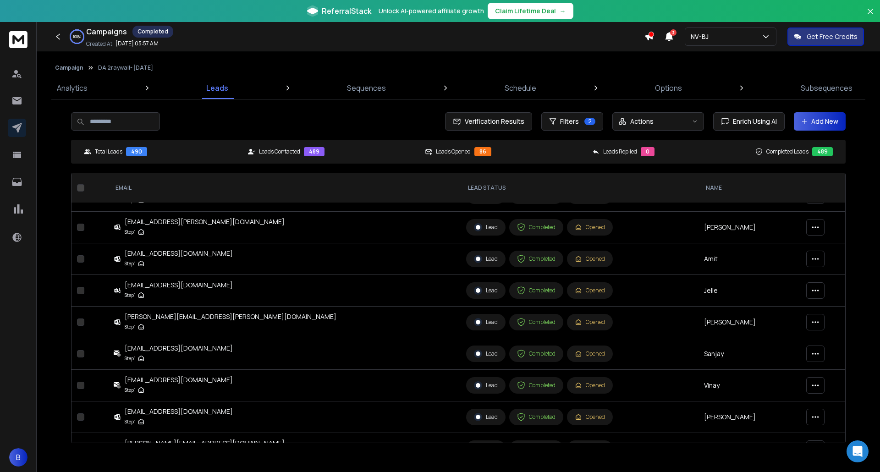
click at [666, 324] on div "Lead Completed Opened" at bounding box center [579, 322] width 227 height 17
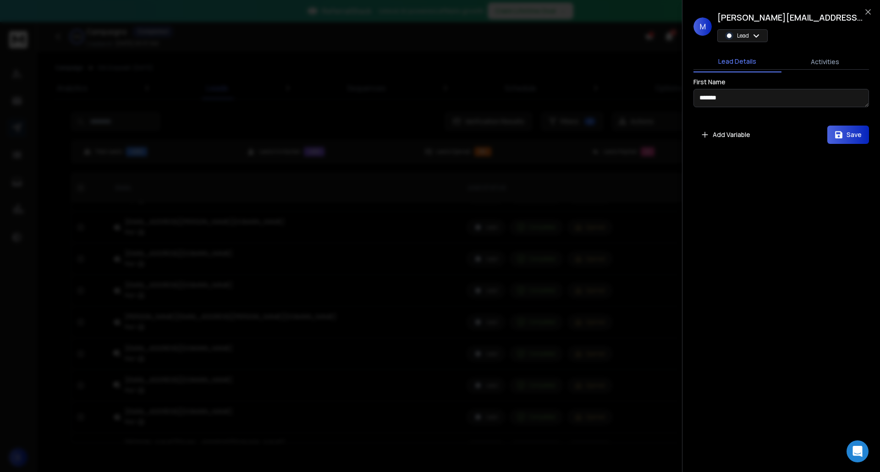
click at [770, 17] on h1 "[PERSON_NAME][EMAIL_ADDRESS][PERSON_NAME][DOMAIN_NAME]" at bounding box center [790, 17] width 147 height 13
click at [776, 17] on h1 "[PERSON_NAME][EMAIL_ADDRESS][PERSON_NAME][DOMAIN_NAME]" at bounding box center [790, 17] width 147 height 13
click at [777, 17] on h1 "[PERSON_NAME][EMAIL_ADDRESS][PERSON_NAME][DOMAIN_NAME]" at bounding box center [790, 17] width 147 height 13
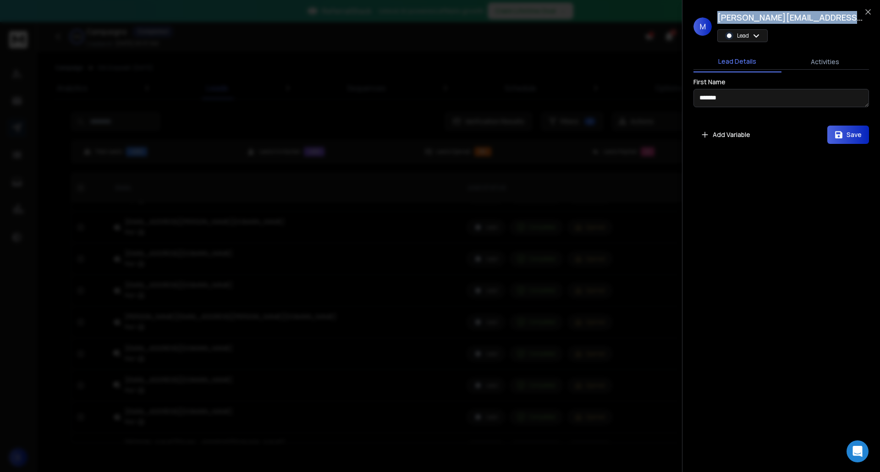
click at [777, 17] on h1 "[PERSON_NAME][EMAIL_ADDRESS][PERSON_NAME][DOMAIN_NAME]" at bounding box center [790, 17] width 147 height 13
click at [778, 17] on h1 "[PERSON_NAME][EMAIL_ADDRESS][PERSON_NAME][DOMAIN_NAME]" at bounding box center [790, 17] width 147 height 13
click at [868, 11] on icon "button" at bounding box center [868, 12] width 5 height 5
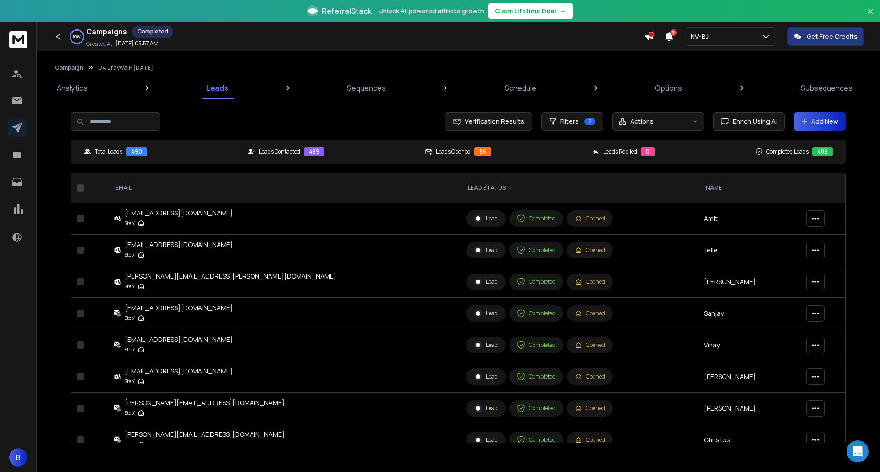
scroll to position [305, 0]
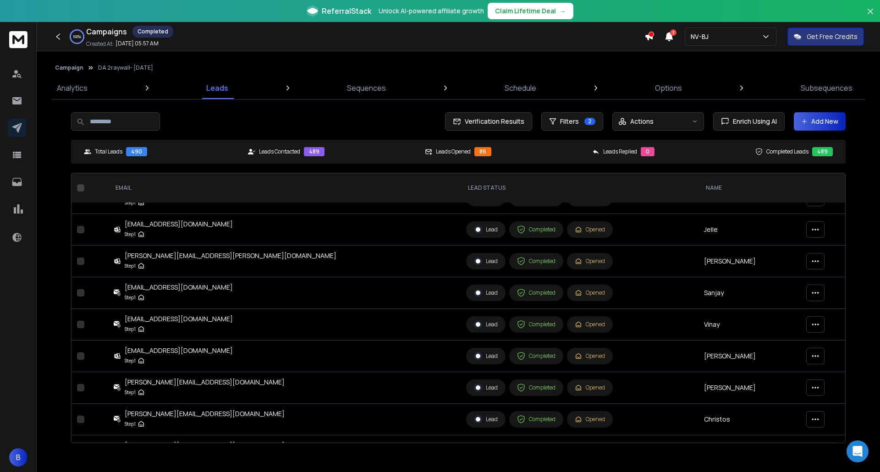
click at [681, 292] on div "Lead Completed Opened" at bounding box center [579, 293] width 227 height 17
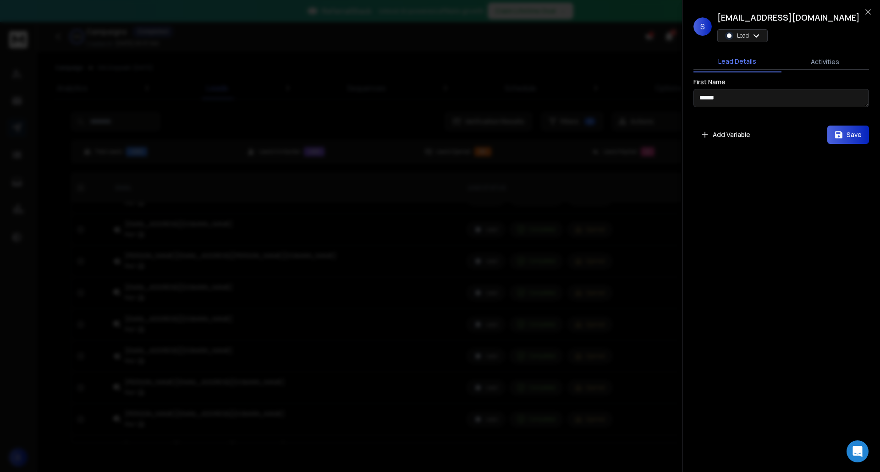
click at [756, 16] on h1 "[EMAIL_ADDRESS][DOMAIN_NAME]" at bounding box center [788, 17] width 143 height 13
click at [866, 12] on icon "button" at bounding box center [868, 11] width 9 height 9
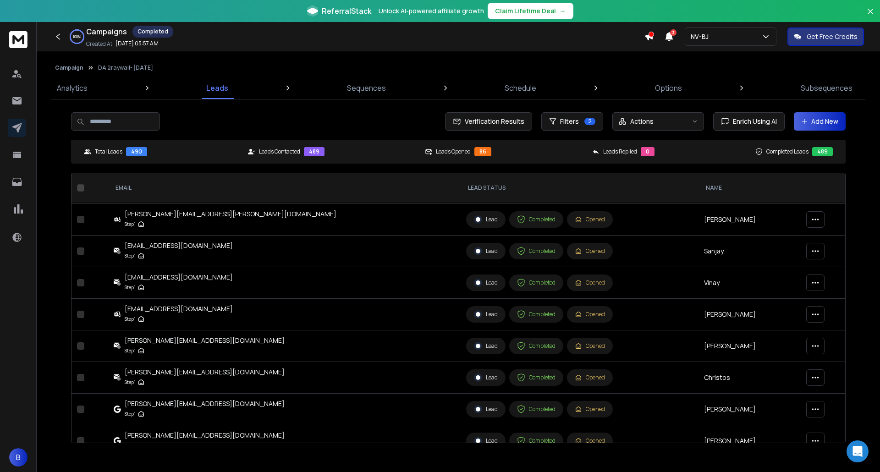
scroll to position [367, 0]
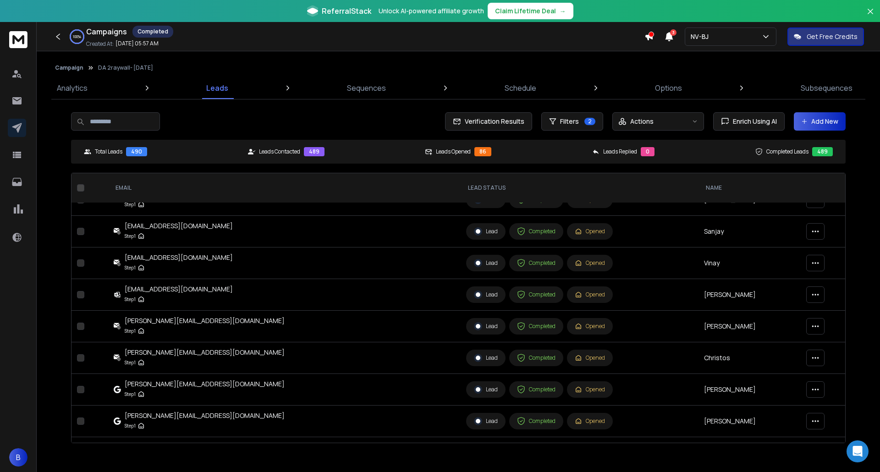
click at [723, 259] on td "Vinay" at bounding box center [750, 264] width 102 height 32
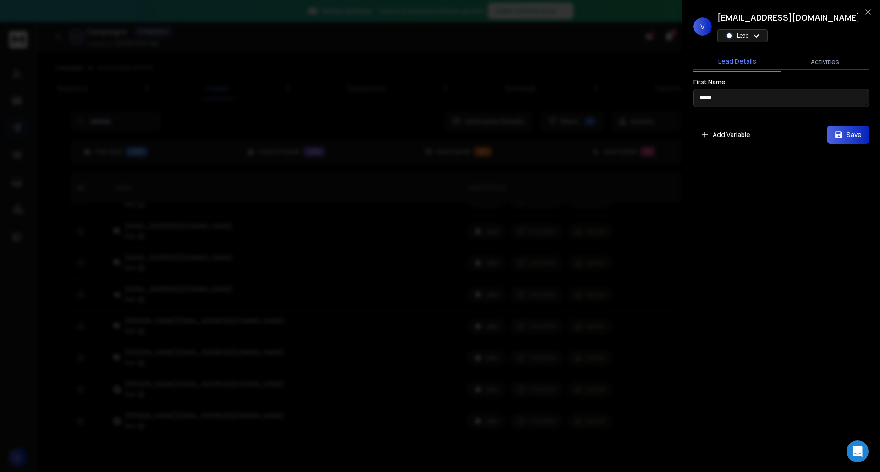
click at [768, 15] on h1 "[EMAIL_ADDRESS][DOMAIN_NAME]" at bounding box center [788, 17] width 143 height 13
click at [867, 10] on icon "button" at bounding box center [868, 11] width 9 height 9
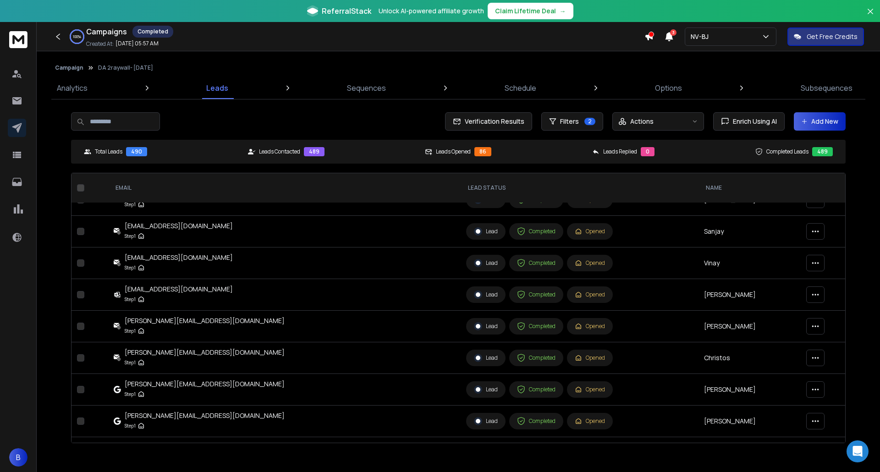
click at [700, 329] on td "[PERSON_NAME]" at bounding box center [750, 327] width 102 height 32
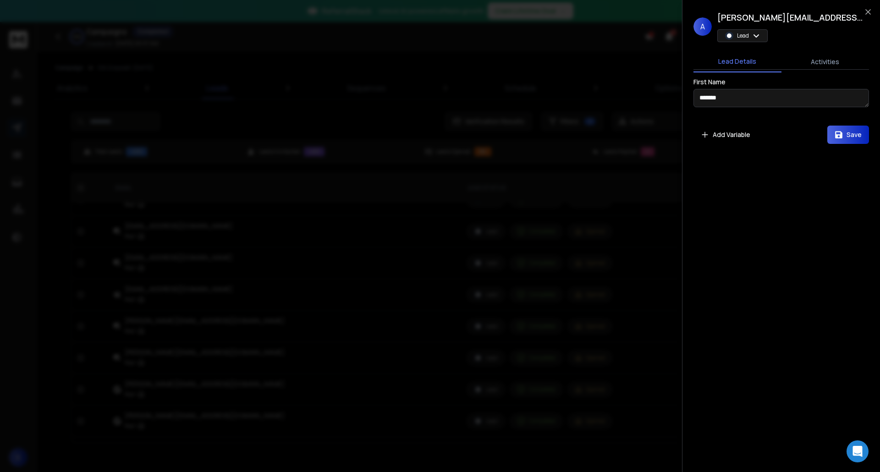
click at [797, 18] on h1 "[PERSON_NAME][EMAIL_ADDRESS][DOMAIN_NAME]" at bounding box center [790, 17] width 147 height 13
click at [797, 19] on h1 "[PERSON_NAME][EMAIL_ADDRESS][DOMAIN_NAME]" at bounding box center [790, 17] width 147 height 13
click at [869, 8] on icon "button" at bounding box center [868, 11] width 9 height 9
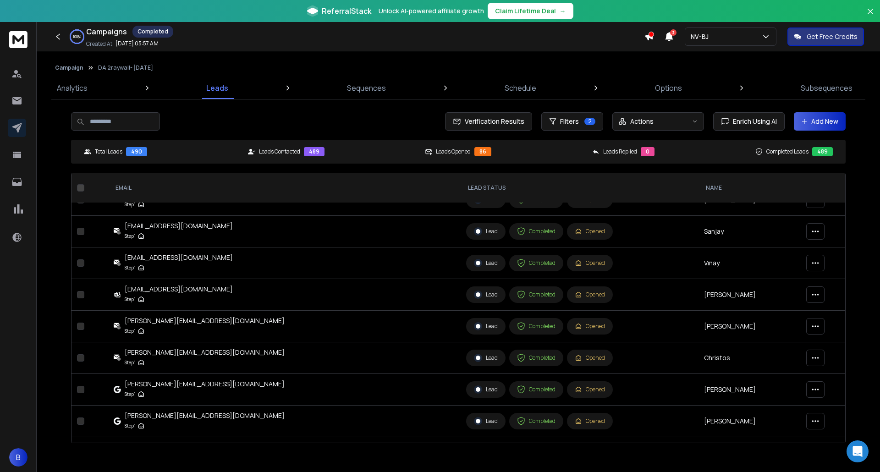
click at [678, 364] on div "Lead Completed Opened" at bounding box center [579, 358] width 227 height 17
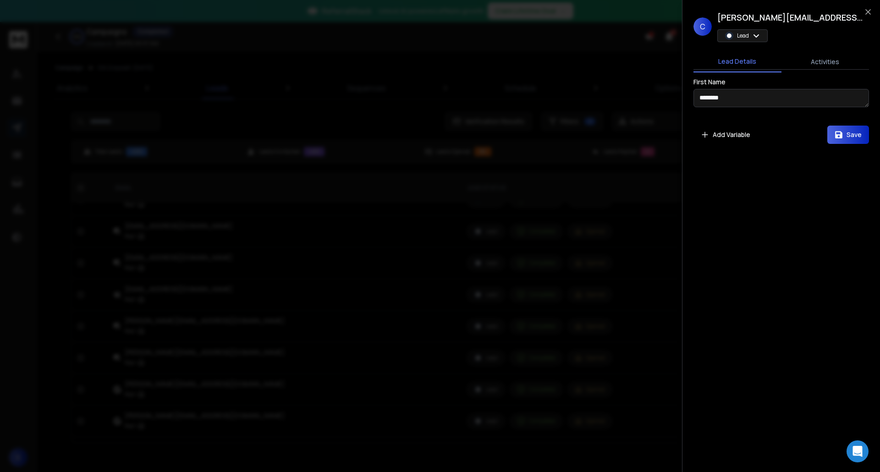
click at [791, 14] on h1 "[PERSON_NAME][EMAIL_ADDRESS][DOMAIN_NAME]" at bounding box center [790, 17] width 147 height 13
click at [869, 8] on icon "button" at bounding box center [868, 11] width 9 height 9
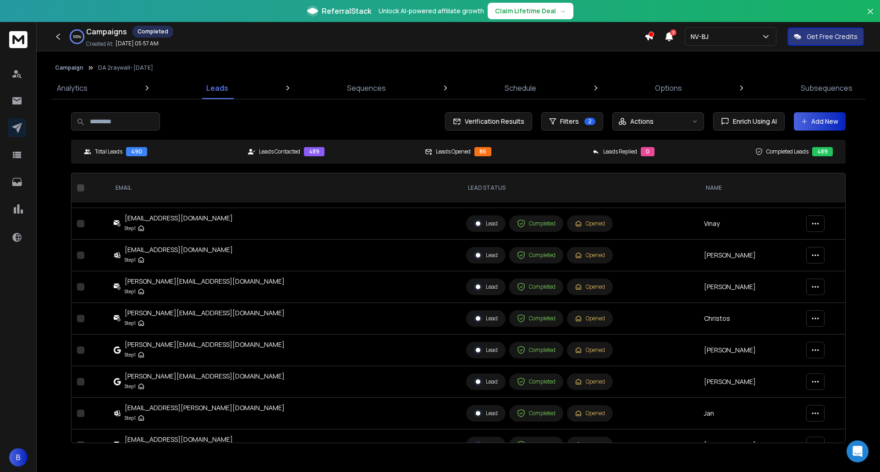
scroll to position [428, 0]
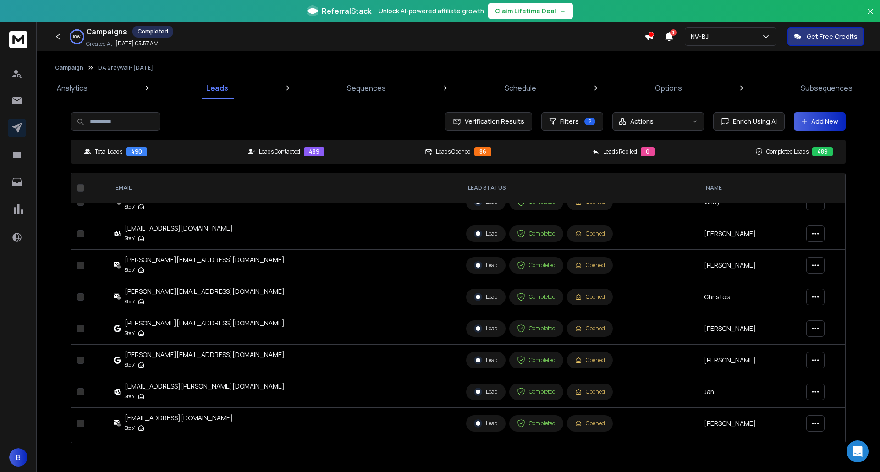
click at [720, 340] on td "[PERSON_NAME]" at bounding box center [750, 329] width 102 height 32
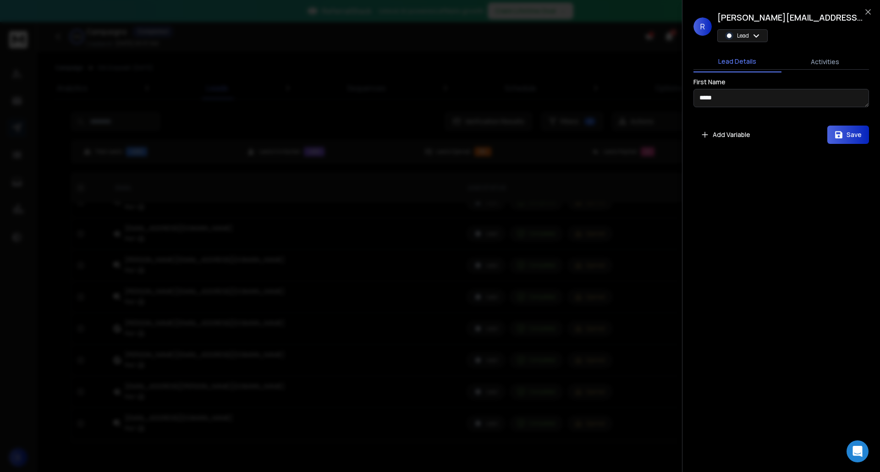
click at [770, 17] on h1 "[PERSON_NAME][EMAIL_ADDRESS][DOMAIN_NAME]" at bounding box center [790, 17] width 147 height 13
drag, startPoint x: 869, startPoint y: 10, endPoint x: 867, endPoint y: 16, distance: 6.4
click at [869, 10] on icon "button" at bounding box center [868, 11] width 9 height 9
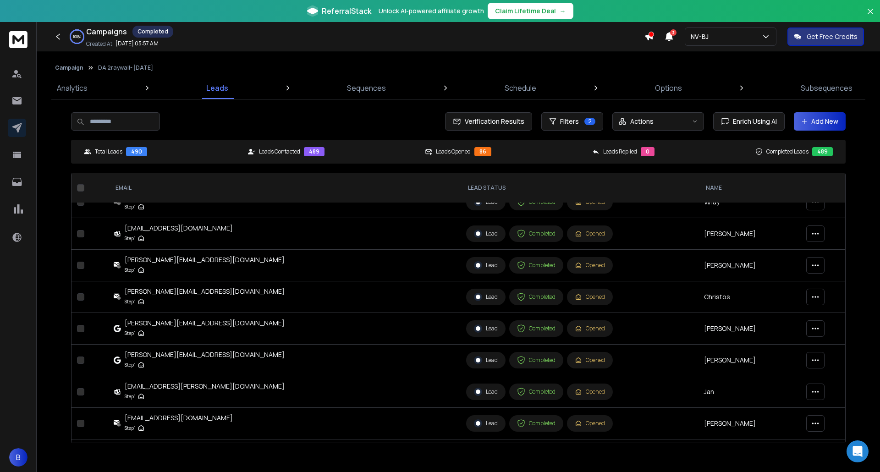
click at [718, 362] on td "[PERSON_NAME]" at bounding box center [750, 361] width 102 height 32
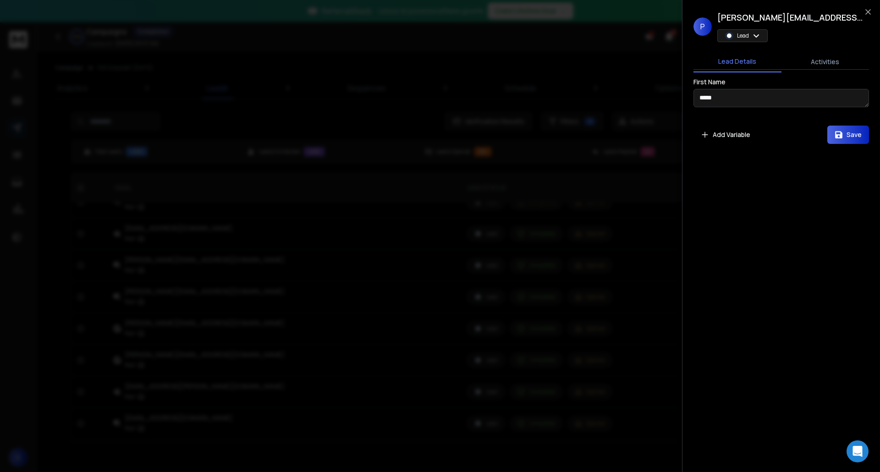
click at [745, 15] on h1 "[PERSON_NAME][EMAIL_ADDRESS][DOMAIN_NAME]" at bounding box center [790, 17] width 147 height 13
drag, startPoint x: 871, startPoint y: 11, endPoint x: 864, endPoint y: 37, distance: 27.1
click at [871, 11] on icon "button" at bounding box center [868, 11] width 9 height 9
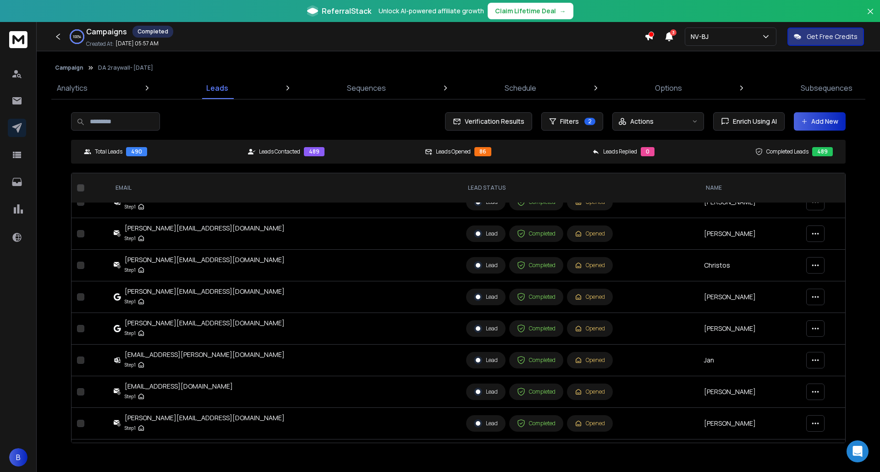
scroll to position [489, 0]
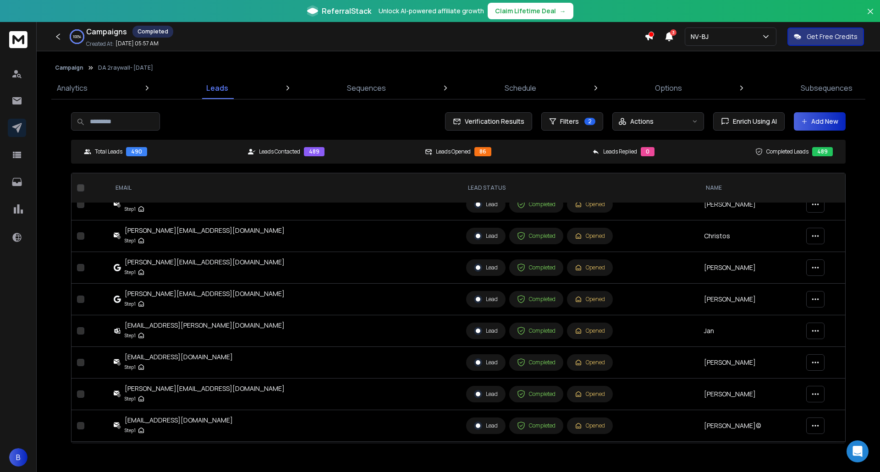
click at [684, 335] on div "Lead Completed Opened" at bounding box center [579, 331] width 227 height 17
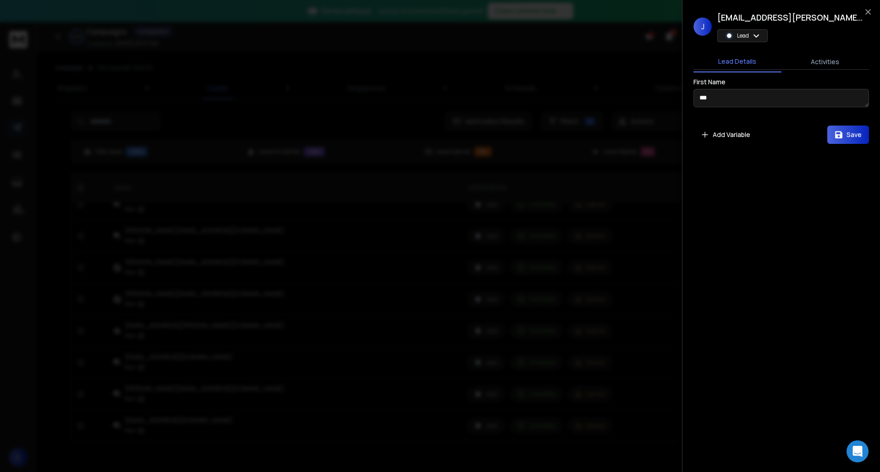
click at [745, 18] on h1 "[EMAIL_ADDRESS][PERSON_NAME][DOMAIN_NAME]" at bounding box center [790, 17] width 147 height 13
click at [866, 9] on icon "button" at bounding box center [868, 11] width 9 height 9
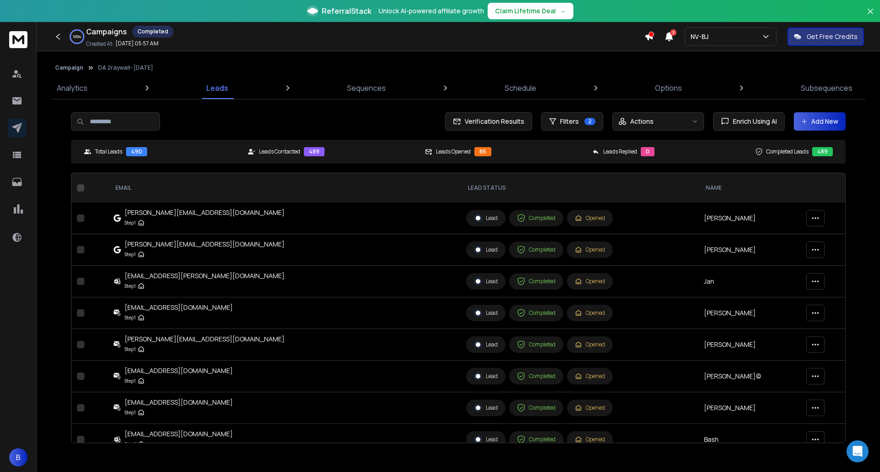
scroll to position [611, 0]
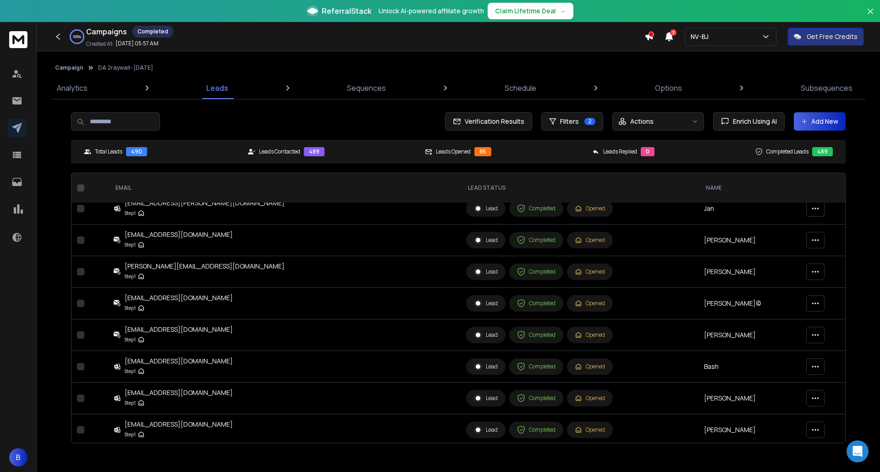
click at [690, 237] on td "Lead Completed Opened" at bounding box center [580, 241] width 238 height 32
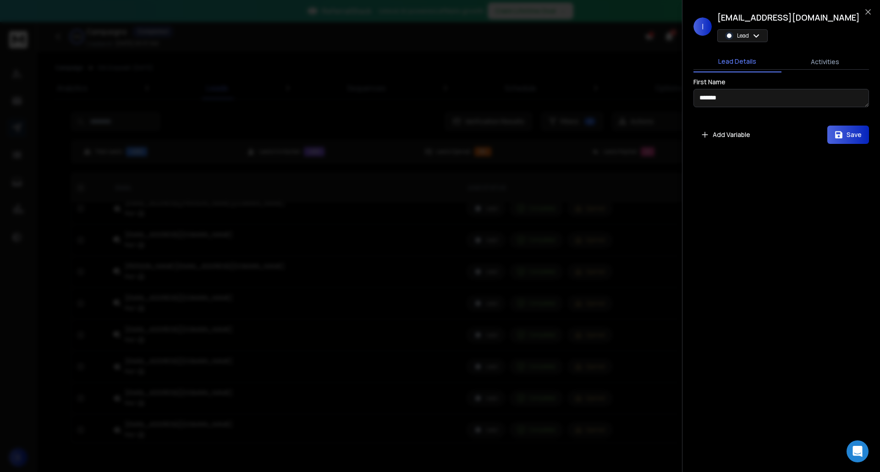
click at [757, 19] on h1 "[EMAIL_ADDRESS][DOMAIN_NAME]" at bounding box center [788, 17] width 143 height 13
click at [866, 8] on icon "button" at bounding box center [868, 11] width 9 height 9
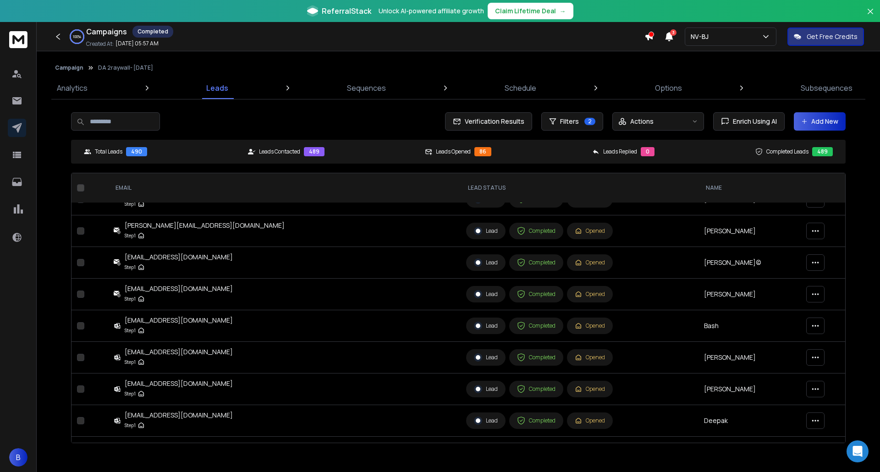
scroll to position [672, 0]
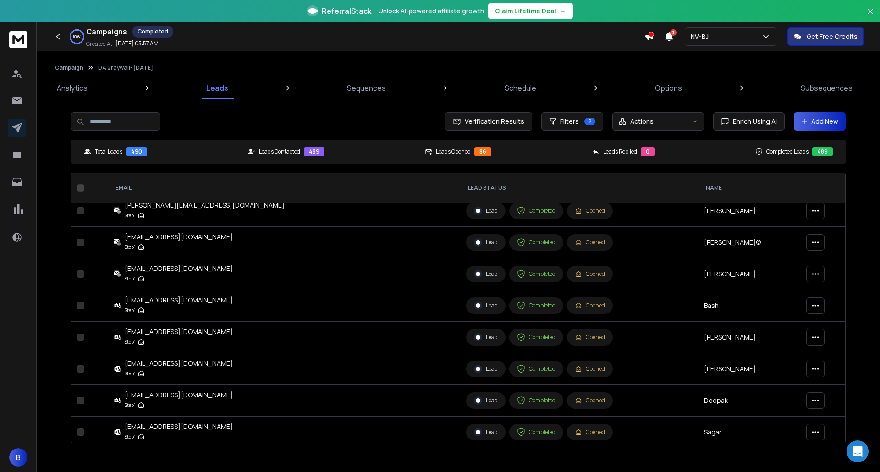
click at [721, 283] on td "[PERSON_NAME]" at bounding box center [750, 275] width 102 height 32
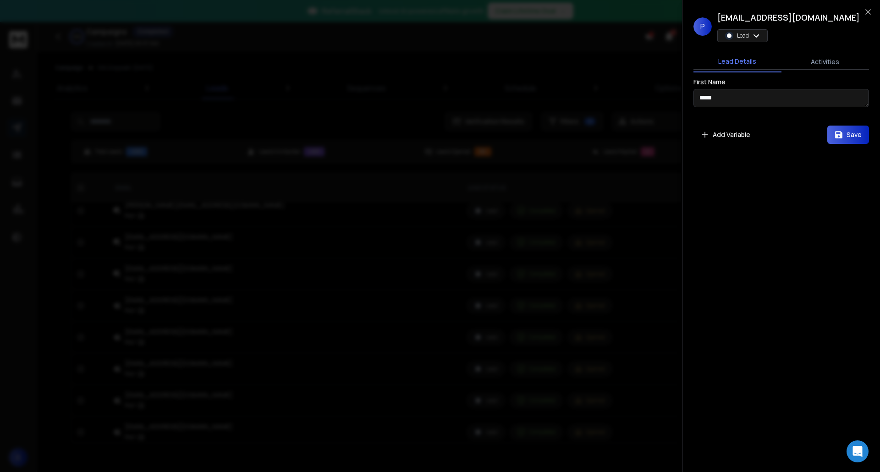
click at [753, 12] on h1 "[EMAIL_ADDRESS][DOMAIN_NAME]" at bounding box center [788, 17] width 143 height 13
click at [865, 10] on icon "button" at bounding box center [868, 11] width 9 height 9
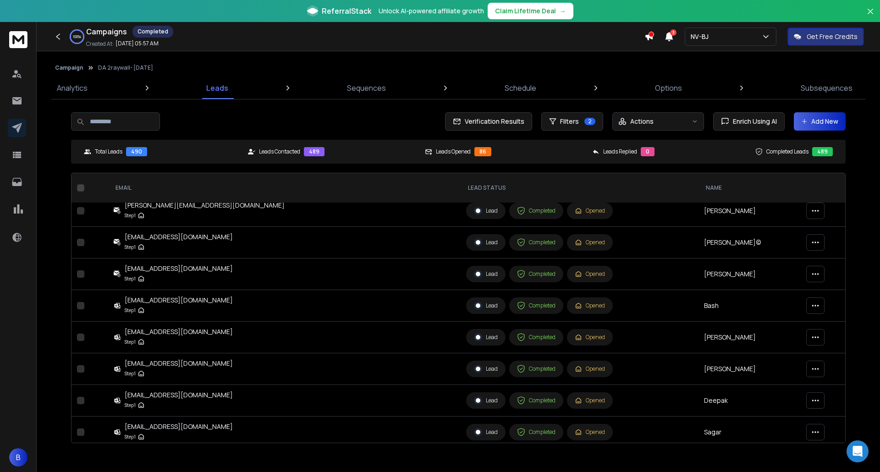
click at [706, 311] on td "Bash" at bounding box center [750, 306] width 102 height 32
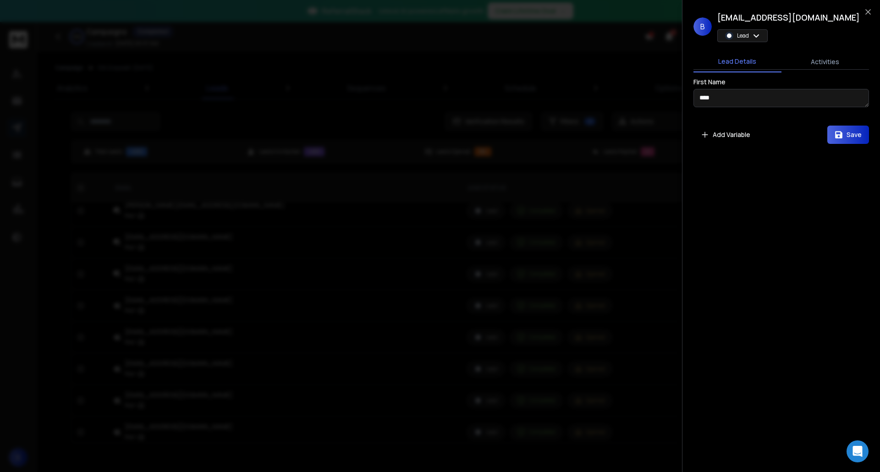
click at [776, 13] on h1 "[EMAIL_ADDRESS][DOMAIN_NAME]" at bounding box center [788, 17] width 143 height 13
click at [871, 8] on icon "button" at bounding box center [868, 11] width 9 height 9
